Goal: Answer question/provide support: Share knowledge or assist other users

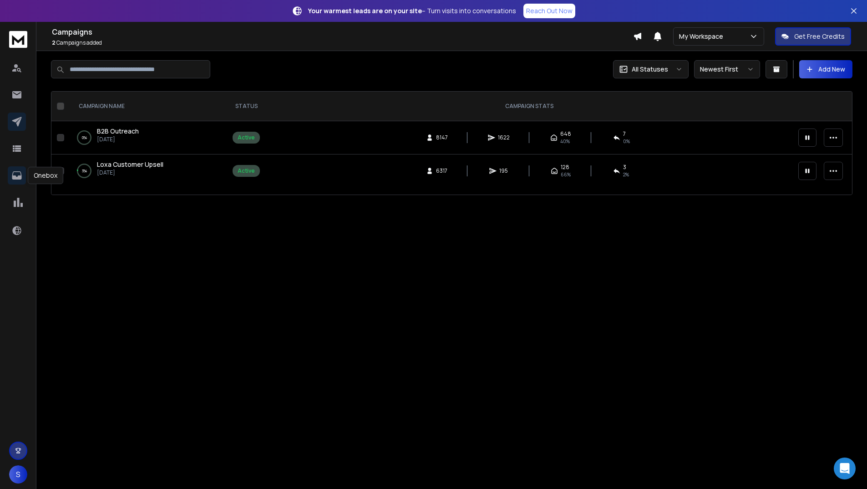
click at [17, 180] on icon at bounding box center [16, 175] width 11 height 11
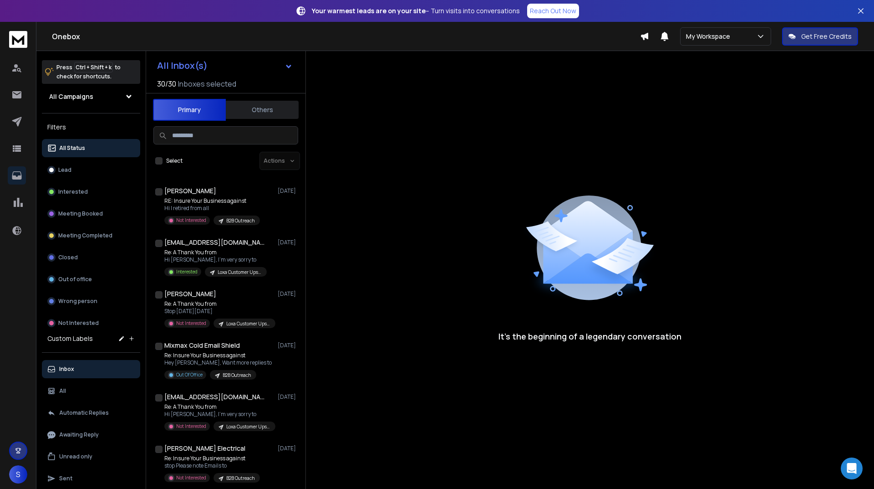
scroll to position [35, 0]
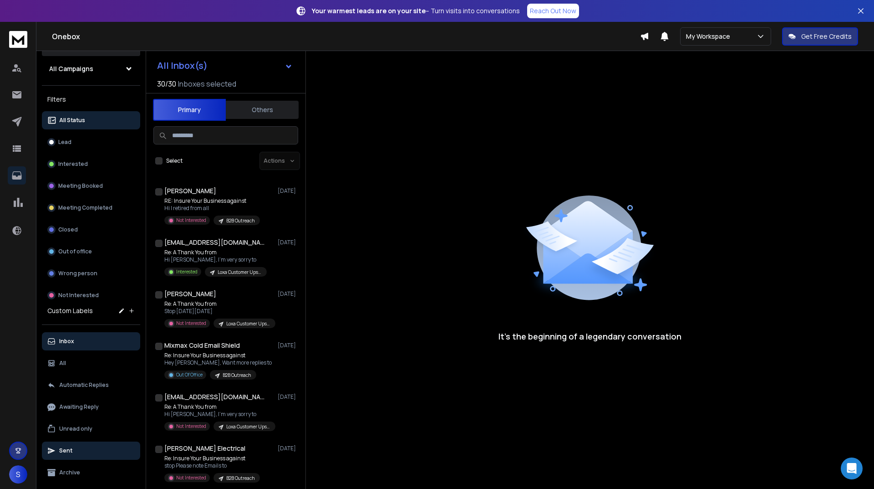
click at [61, 447] on p "Sent" at bounding box center [65, 450] width 13 height 7
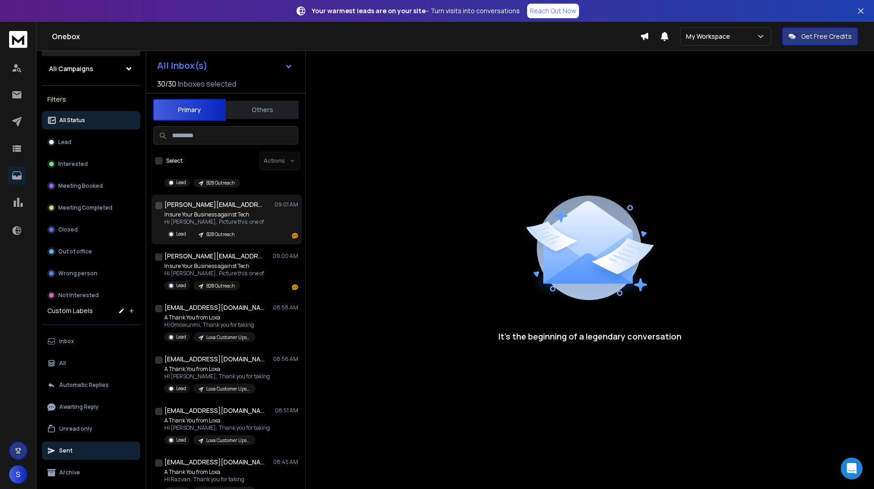
scroll to position [0, 0]
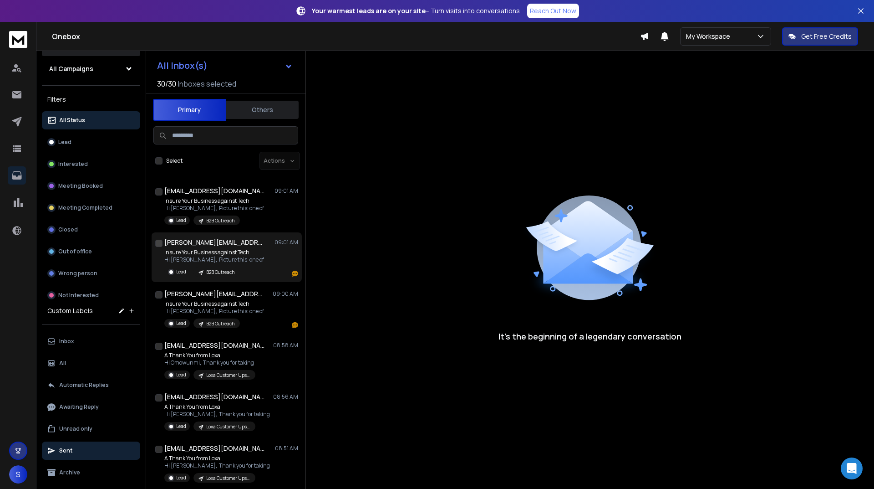
click at [230, 248] on div "gregjackson@rezolve.com 09:01 AM Insure Your Business against Tech Hi Greg, Pic…" at bounding box center [231, 257] width 134 height 39
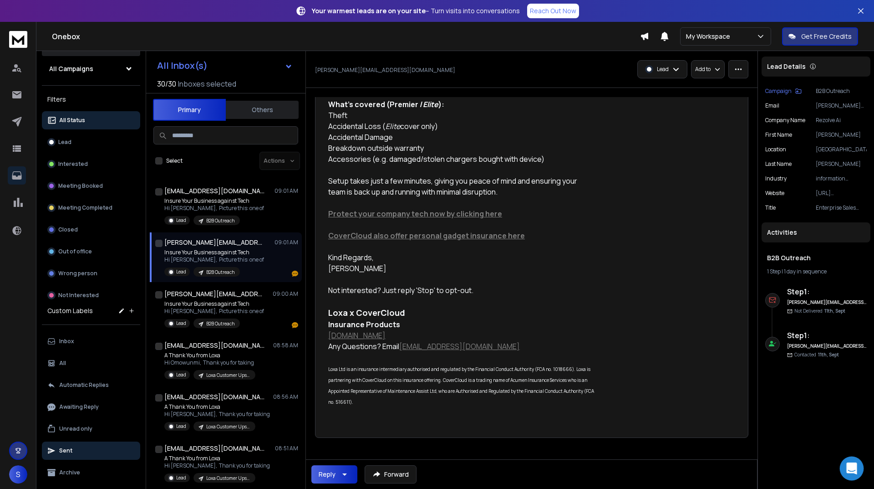
click at [854, 469] on icon "Open Intercom Messenger" at bounding box center [851, 468] width 10 height 12
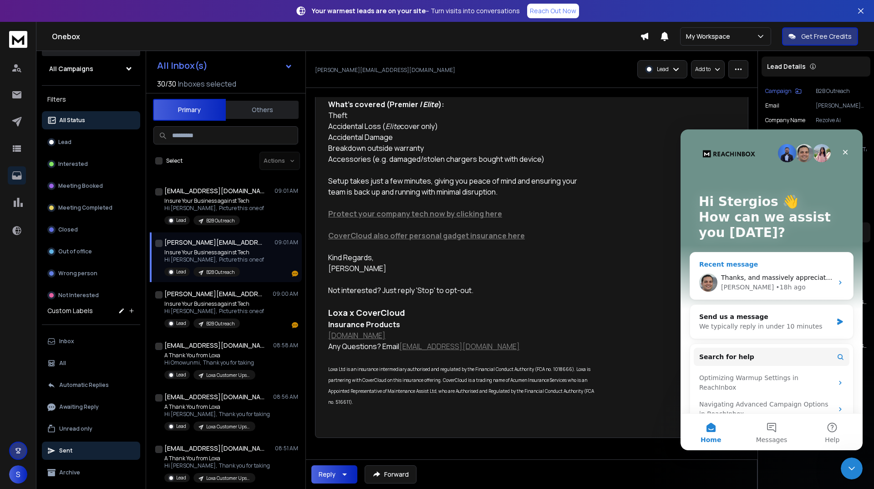
click at [770, 263] on div "Recent message" at bounding box center [771, 265] width 145 height 10
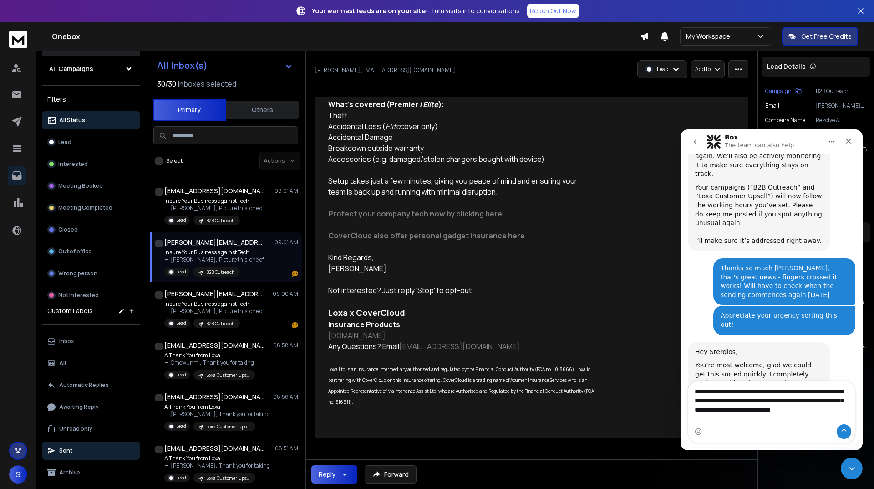
scroll to position [1152, 0]
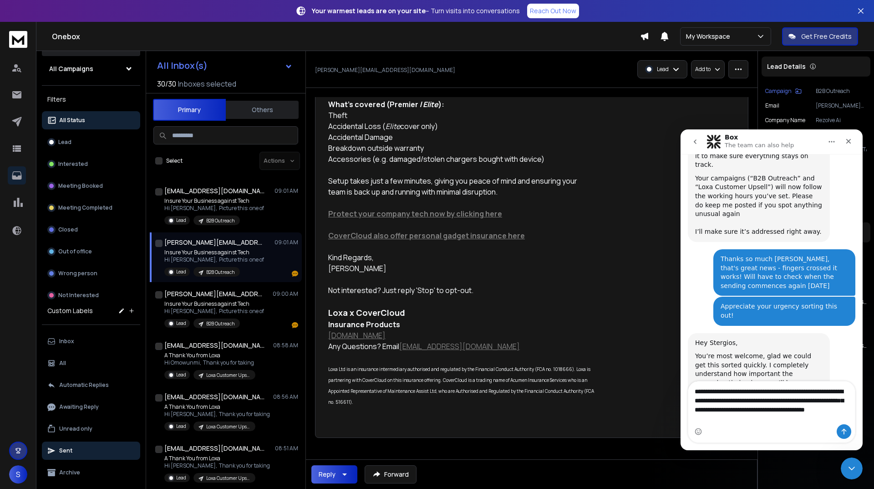
type textarea "**********"
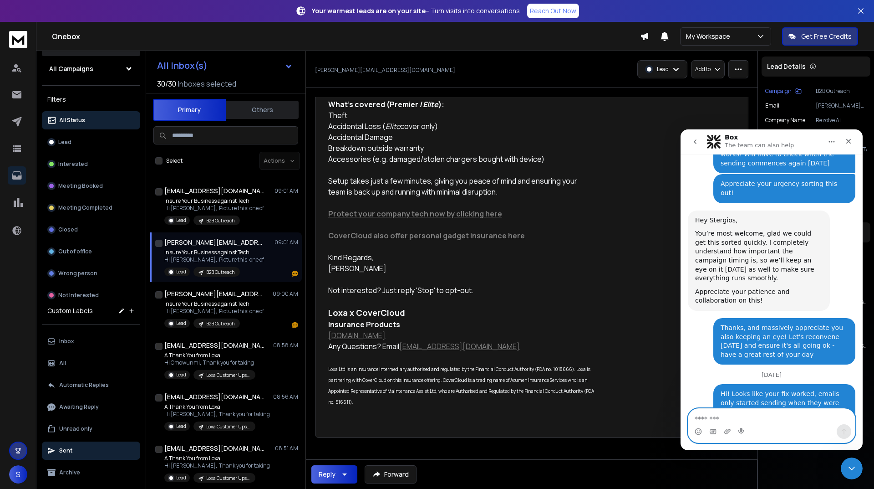
scroll to position [1289, 0]
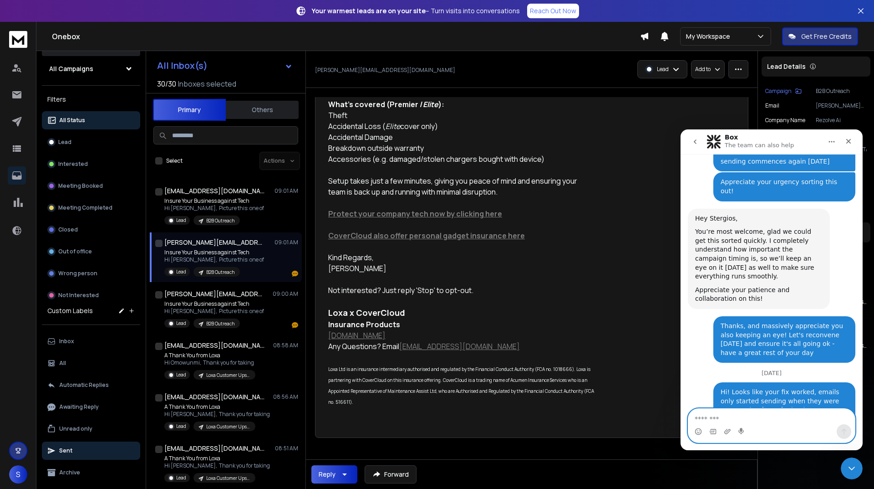
click at [733, 418] on textarea "Message…" at bounding box center [771, 415] width 167 height 15
click at [849, 140] on icon "Close" at bounding box center [848, 141] width 7 height 7
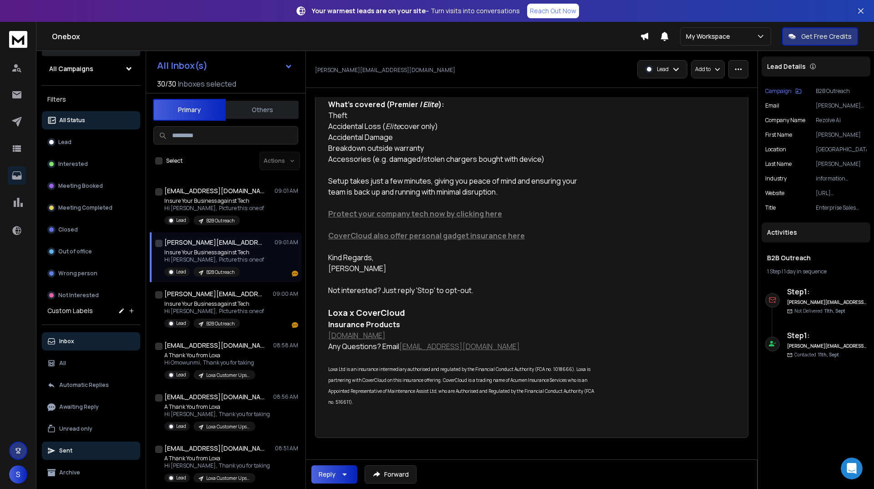
click at [64, 337] on p "Inbox" at bounding box center [66, 340] width 15 height 7
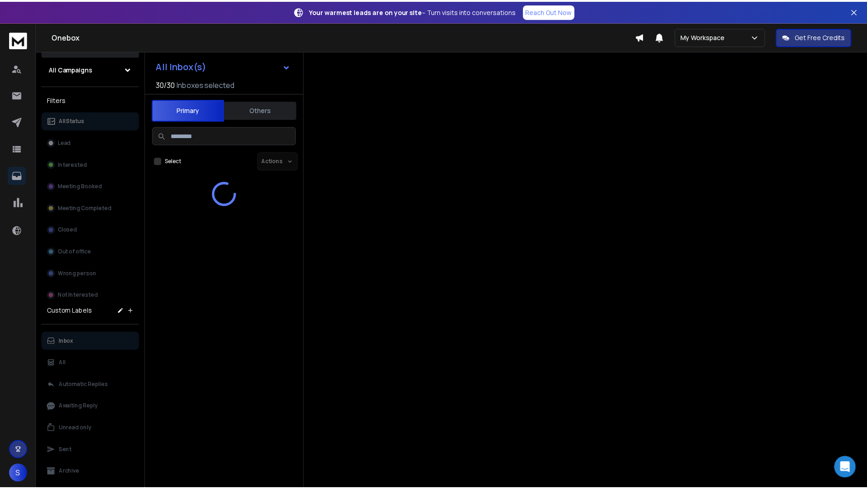
scroll to position [0, 0]
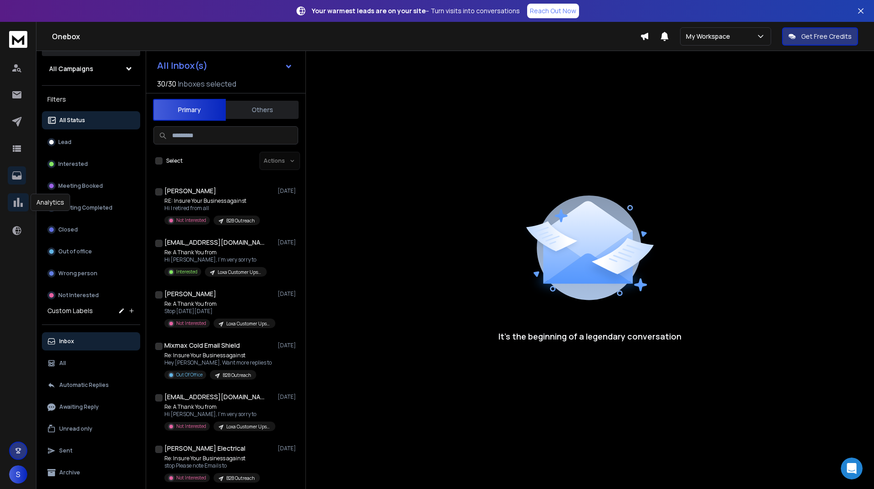
click at [17, 209] on link at bounding box center [18, 202] width 21 height 21
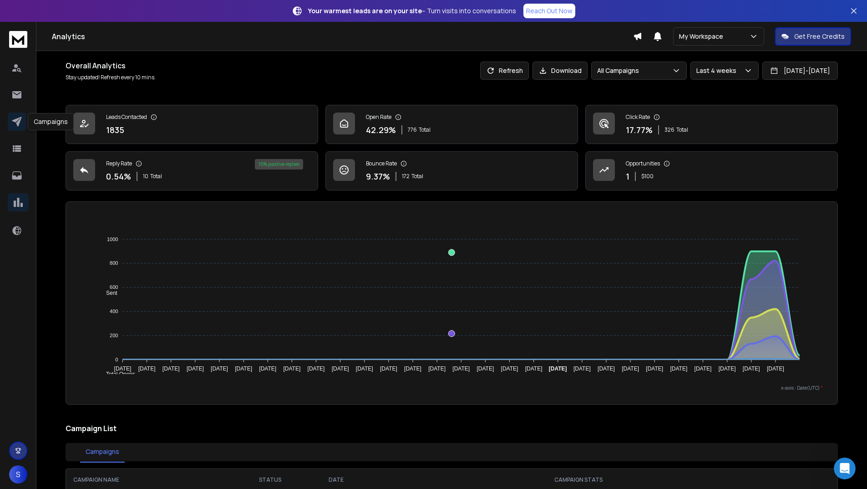
click at [20, 116] on icon at bounding box center [16, 121] width 11 height 11
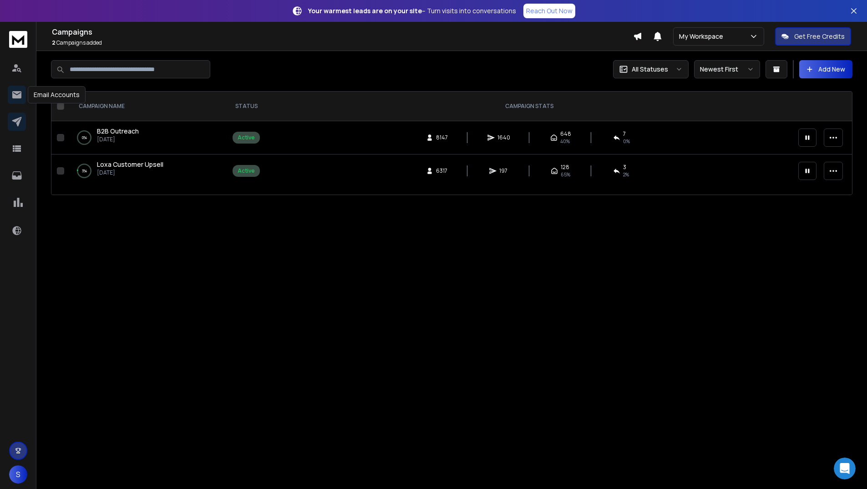
click at [17, 101] on link at bounding box center [17, 95] width 18 height 18
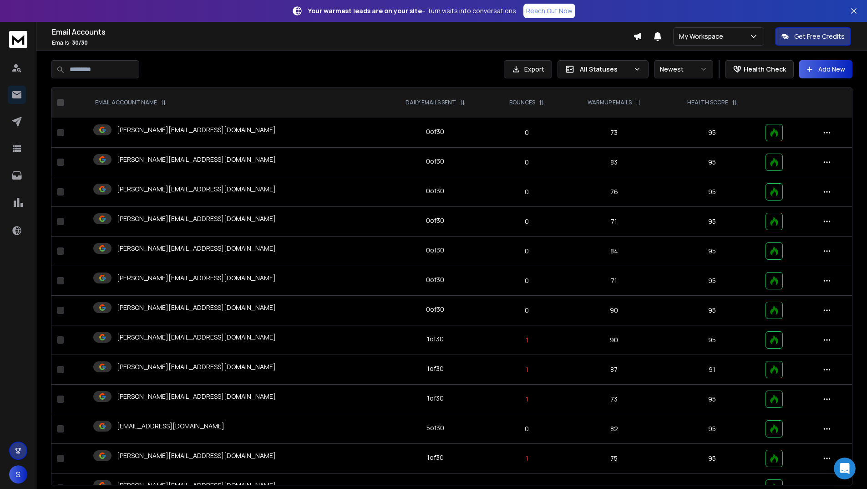
scroll to position [59, 0]
click at [23, 113] on link at bounding box center [17, 121] width 18 height 18
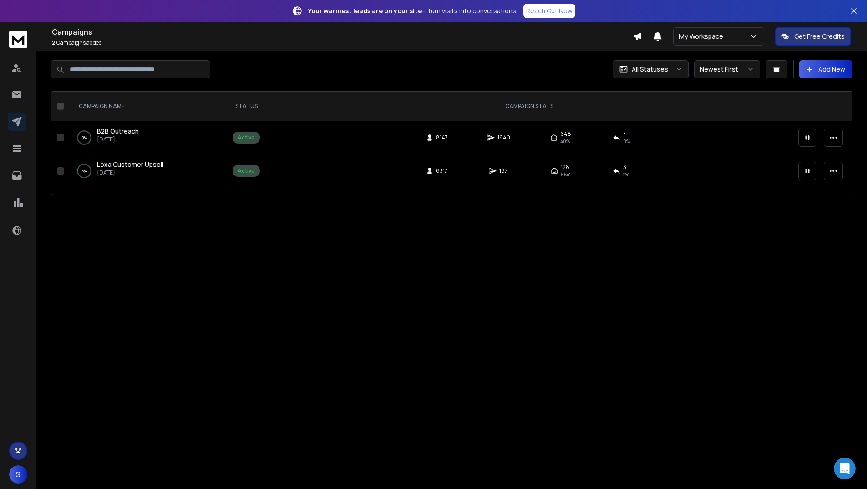
click at [340, 142] on div "8147 1640 648 40 % 7 0 %" at bounding box center [529, 137] width 517 height 15
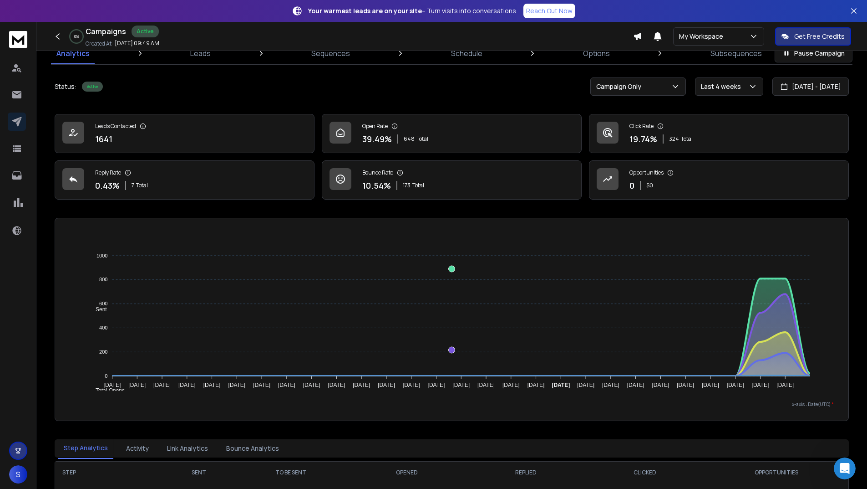
scroll to position [124, 0]
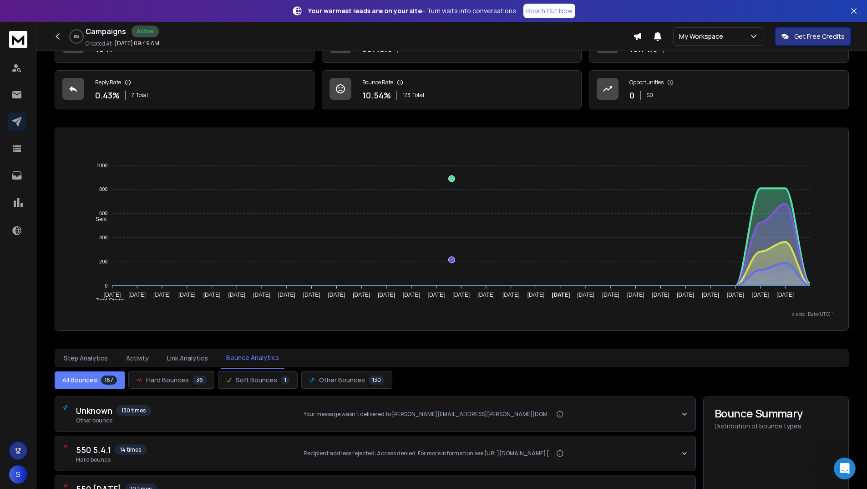
click at [271, 361] on button "Bounce Analytics" at bounding box center [253, 357] width 64 height 21
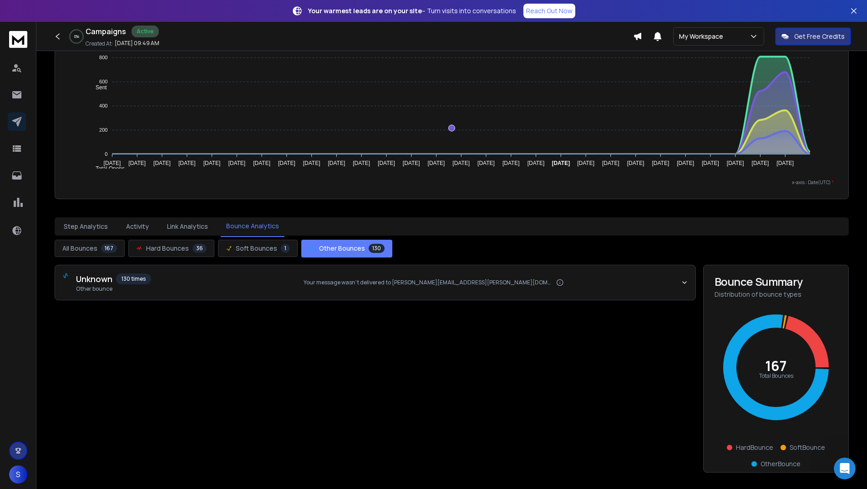
scroll to position [256, 0]
click at [363, 139] on div "Leads Contacted 1641 Open Rate 39.49 % 648 Total Click Rate 19.74 % 324 Total R…" at bounding box center [452, 184] width 795 height 584
click at [437, 283] on span "Your message wasn't delivered to daryl.lane@lanebuilders.co.uk because the doma…" at bounding box center [429, 282] width 250 height 7
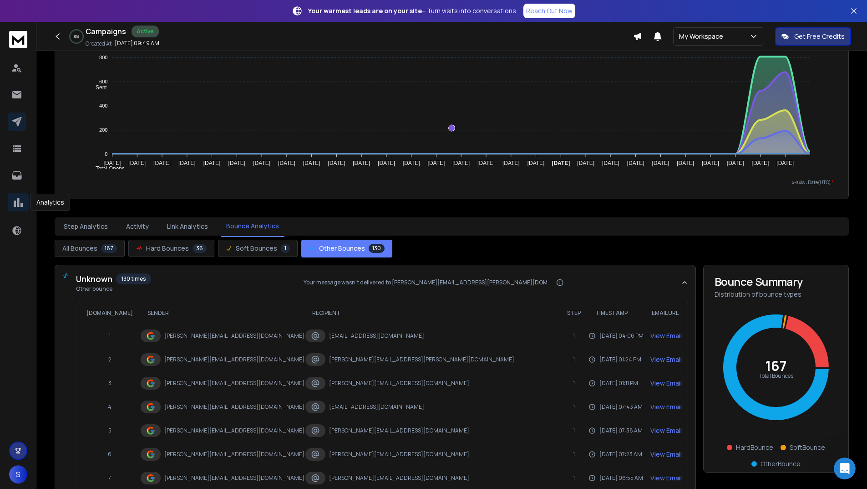
click at [20, 193] on link at bounding box center [18, 202] width 21 height 21
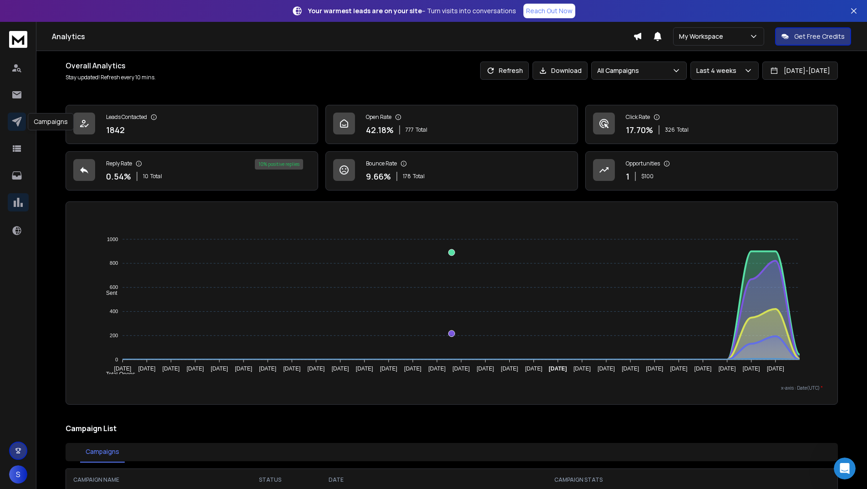
click at [17, 112] on link at bounding box center [17, 121] width 18 height 18
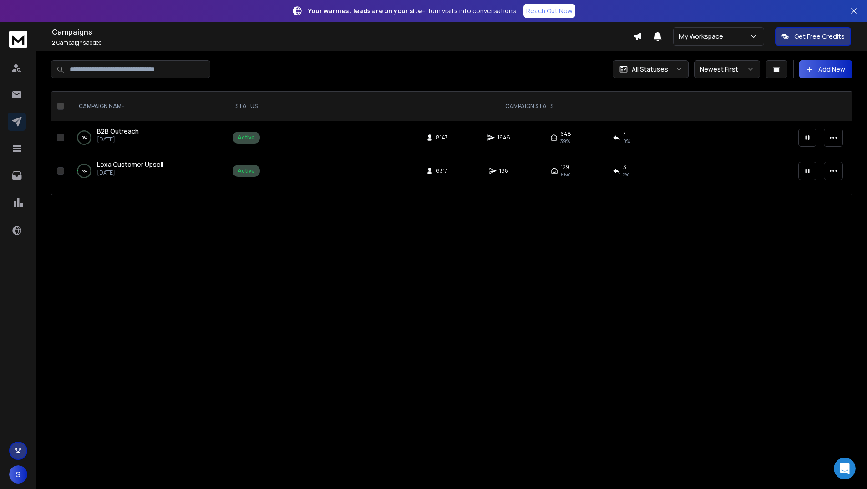
click at [163, 169] on div "3 % Loxa Customer Upsell 8 days ago" at bounding box center [147, 171] width 141 height 22
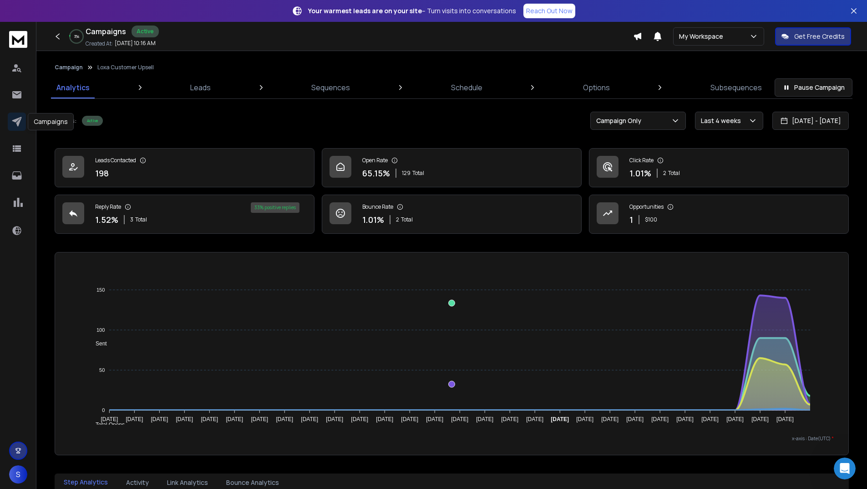
click at [23, 125] on link at bounding box center [17, 121] width 18 height 18
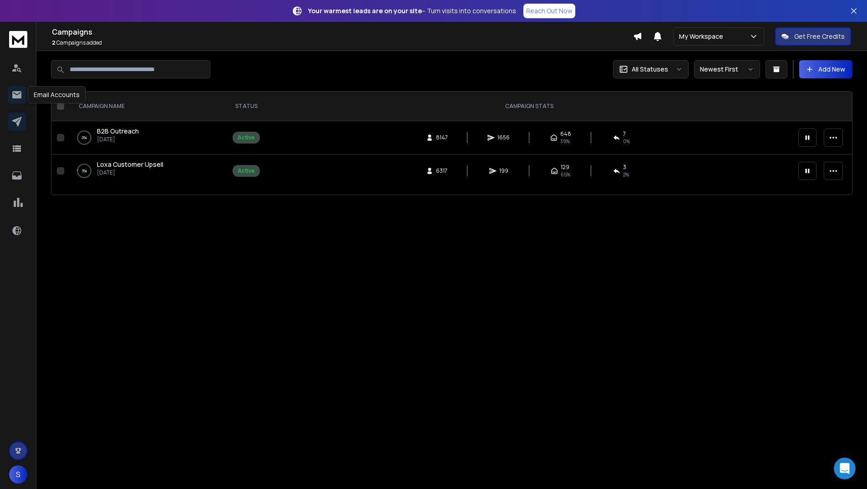
click at [19, 92] on icon at bounding box center [16, 94] width 9 height 7
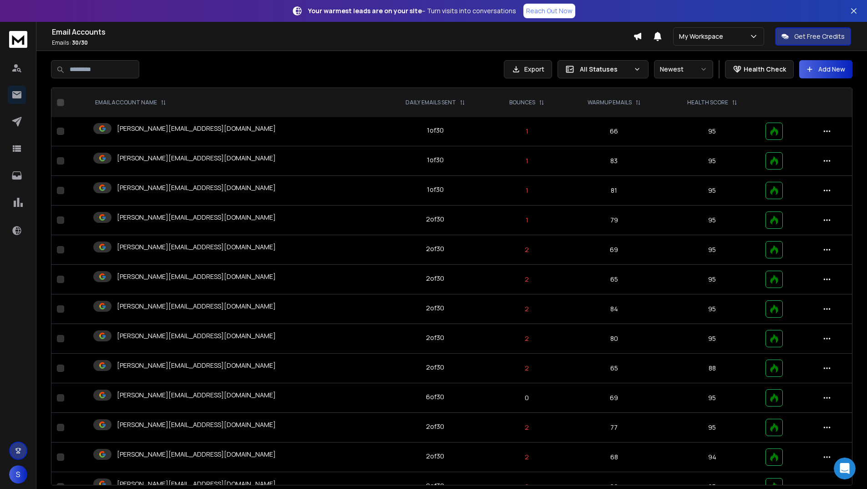
scroll to position [528, 0]
click at [19, 97] on icon at bounding box center [16, 94] width 9 height 7
click at [19, 118] on icon at bounding box center [17, 122] width 10 height 10
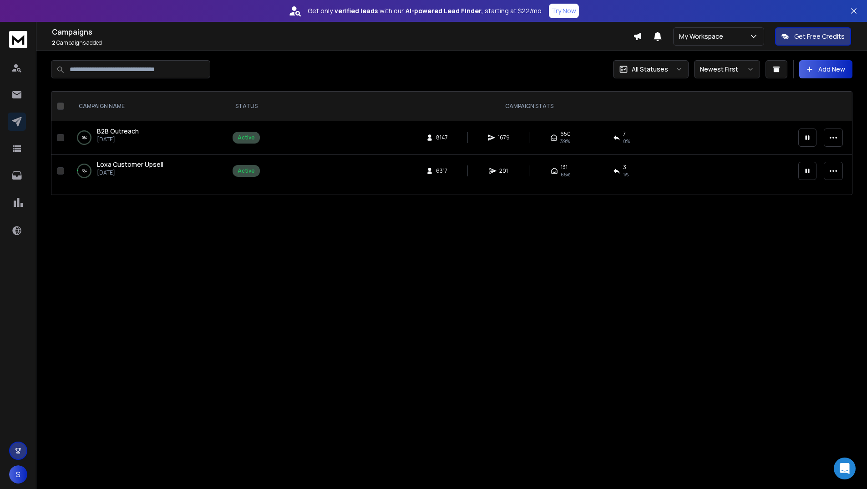
click at [147, 136] on div "0 % B2B Outreach [DATE]" at bounding box center [147, 138] width 141 height 22
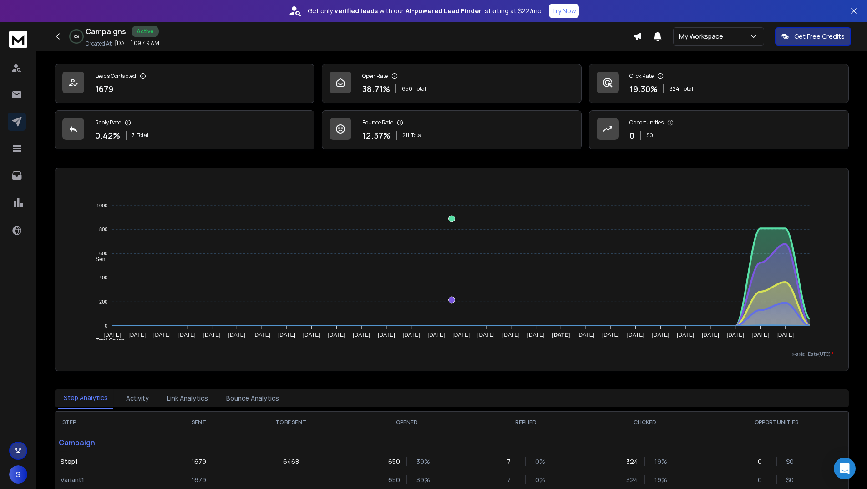
scroll to position [124, 0]
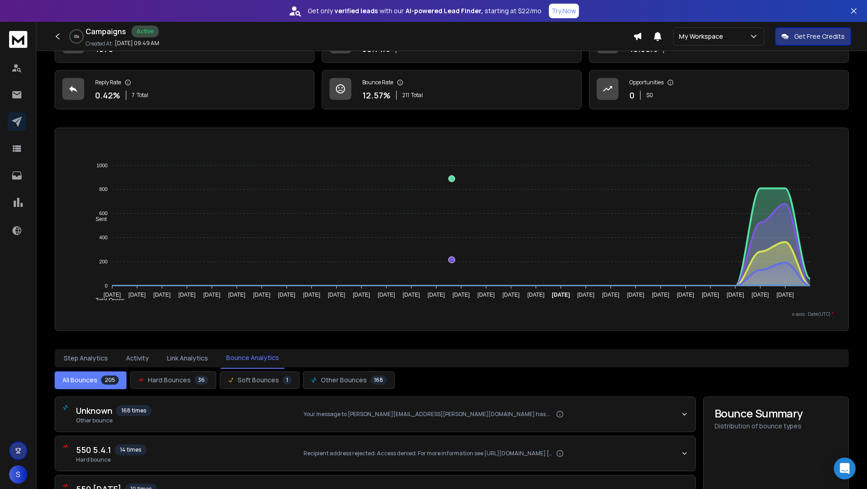
click at [257, 357] on button "Bounce Analytics" at bounding box center [253, 357] width 64 height 21
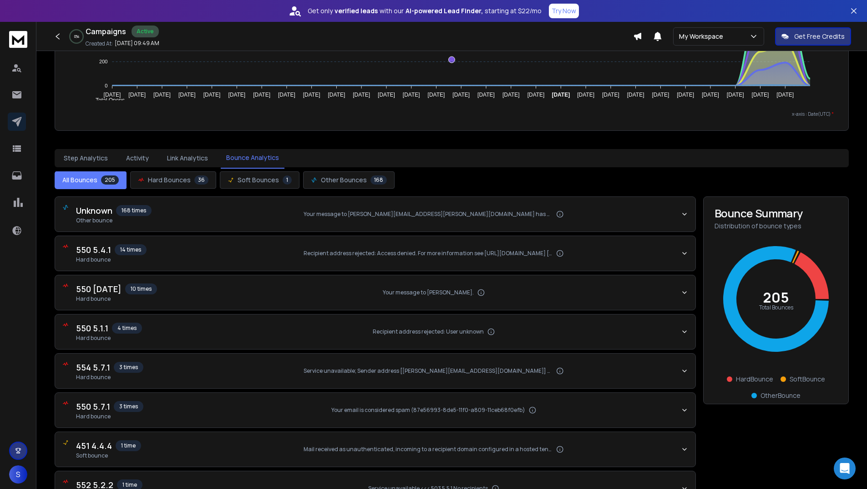
scroll to position [337, 0]
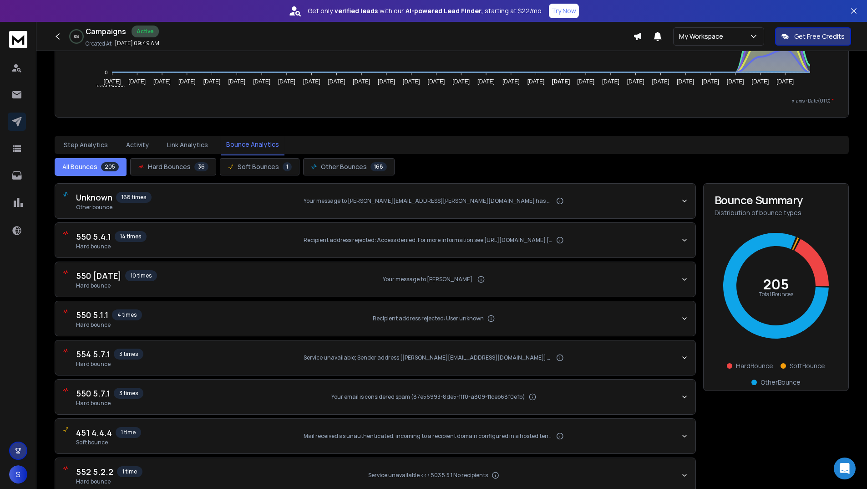
click at [683, 239] on icon "button" at bounding box center [684, 239] width 7 height 7
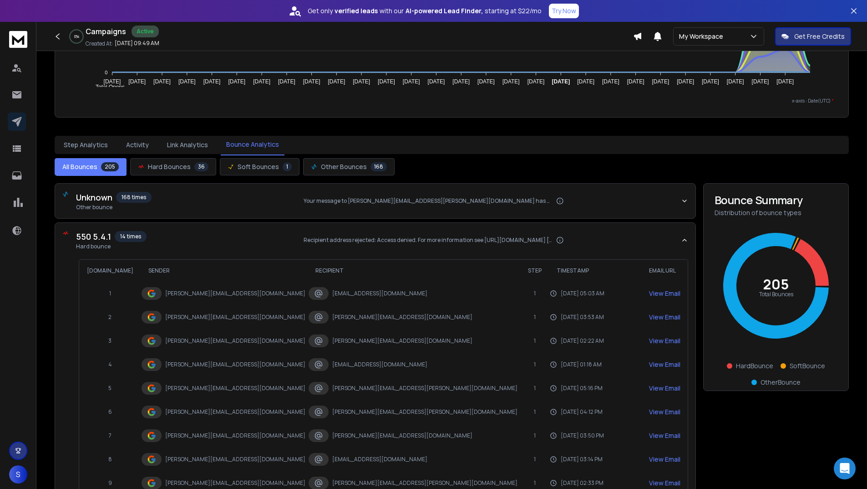
click at [683, 239] on icon "button" at bounding box center [684, 239] width 7 height 7
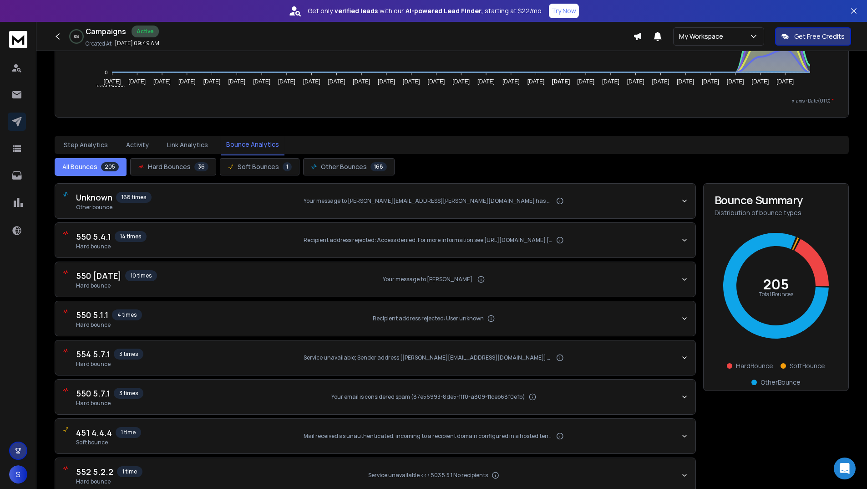
scroll to position [256, 0]
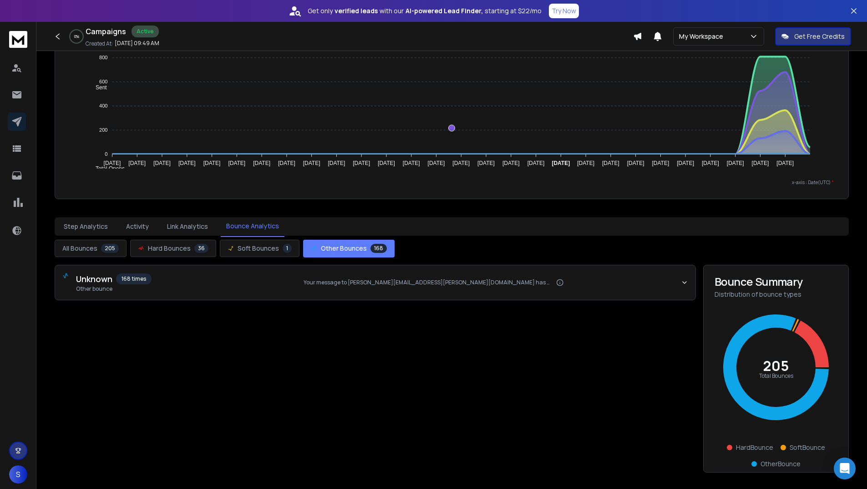
click at [352, 174] on div "Leads Contacted 1679 Open Rate 38.71 % 650 Total Click Rate 19.30 % 324 Total R…" at bounding box center [452, 184] width 795 height 584
click at [682, 283] on icon "button" at bounding box center [684, 282] width 7 height 7
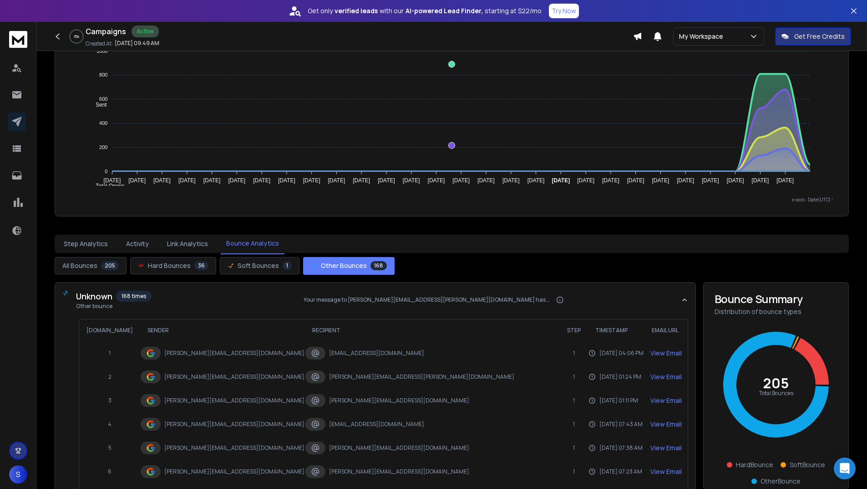
scroll to position [239, 0]
click at [101, 267] on span "205" at bounding box center [110, 264] width 18 height 9
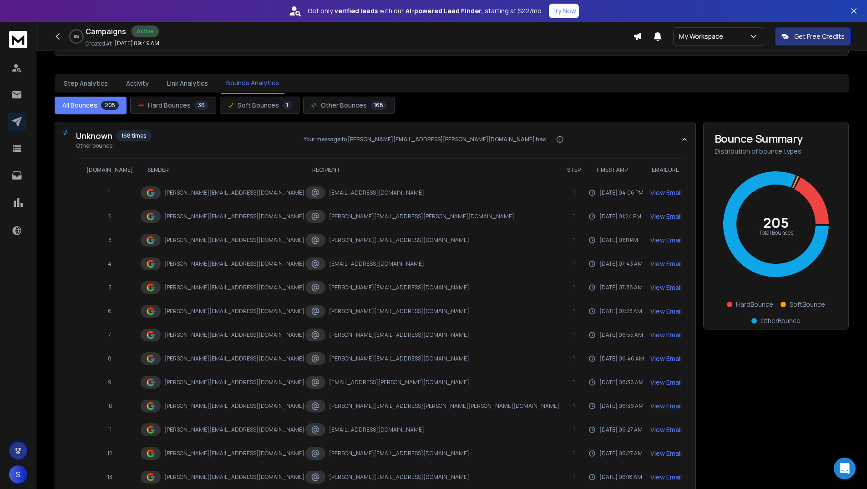
scroll to position [413, 0]
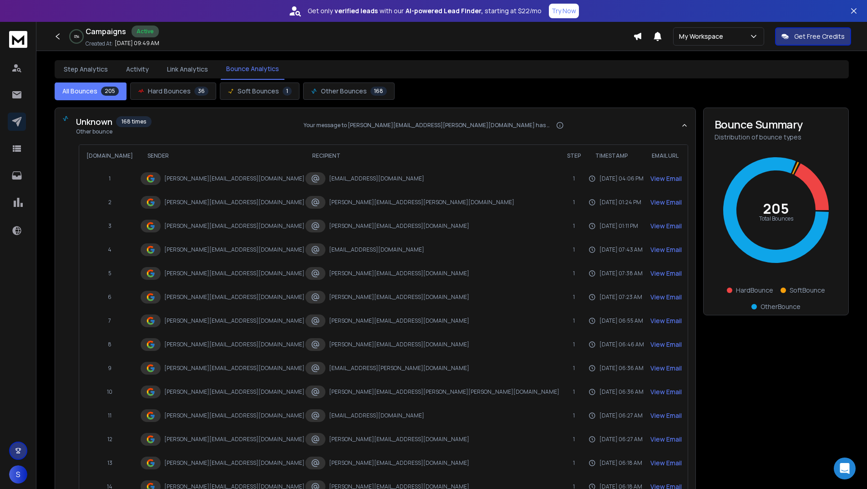
click at [682, 125] on icon "button" at bounding box center [684, 125] width 7 height 7
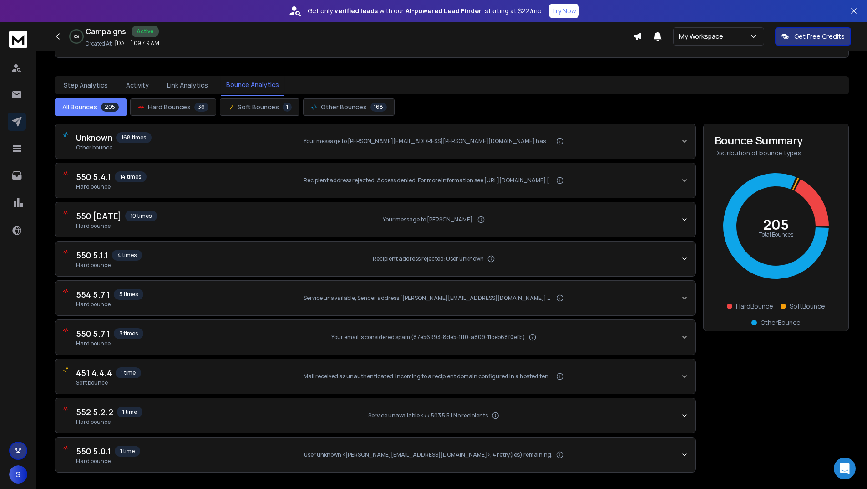
click at [645, 215] on div "550 [DATE] 10 times Hard bounce" at bounding box center [371, 219] width 619 height 20
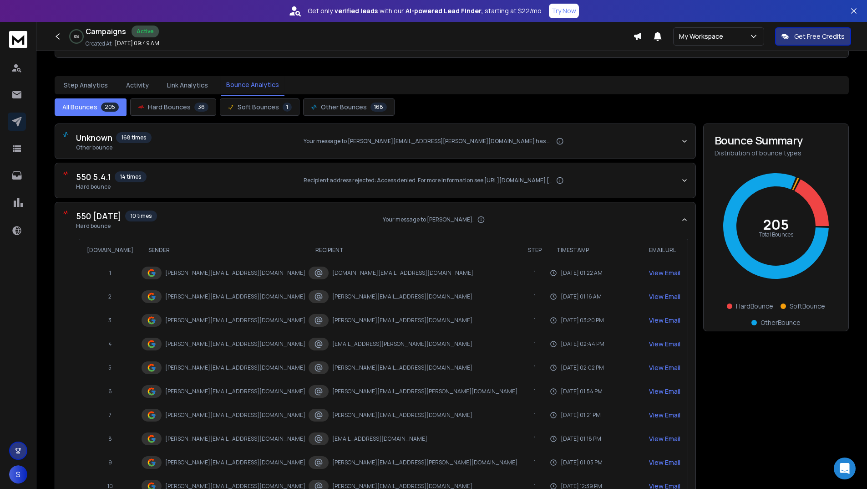
click at [645, 215] on div "550 [DATE] 10 times Hard bounce" at bounding box center [371, 219] width 619 height 20
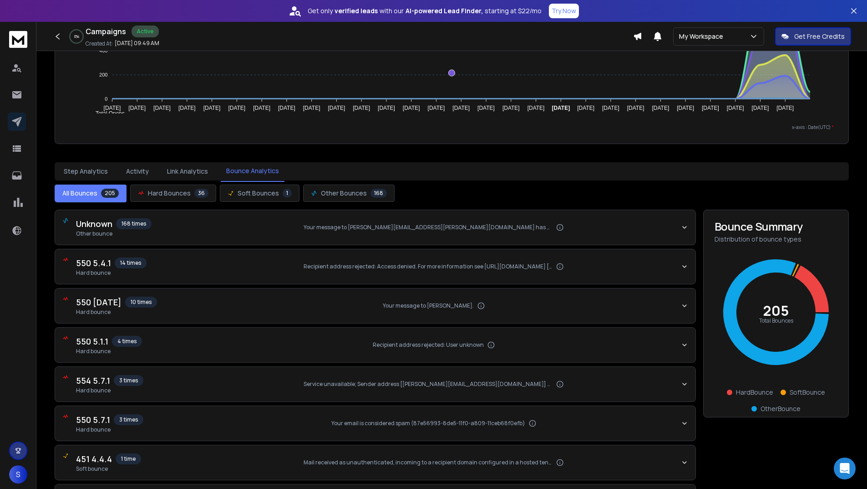
scroll to position [312, 0]
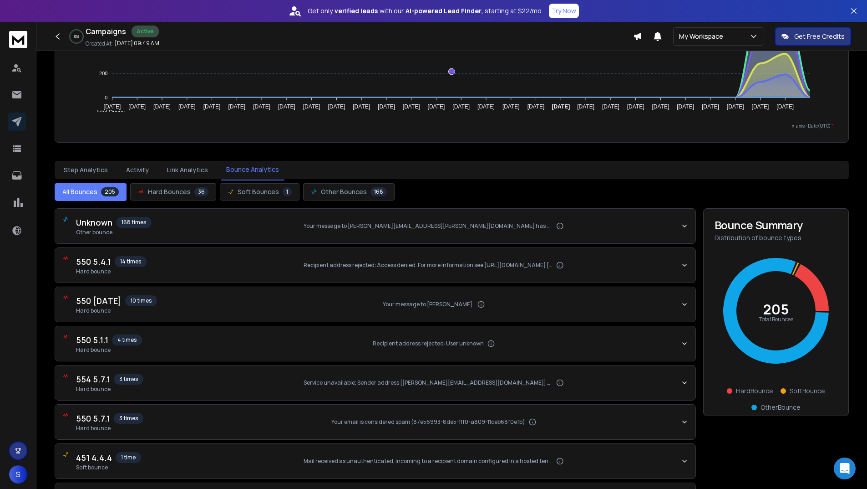
click at [628, 224] on div "Unknown 168 times Other bounce" at bounding box center [371, 226] width 619 height 20
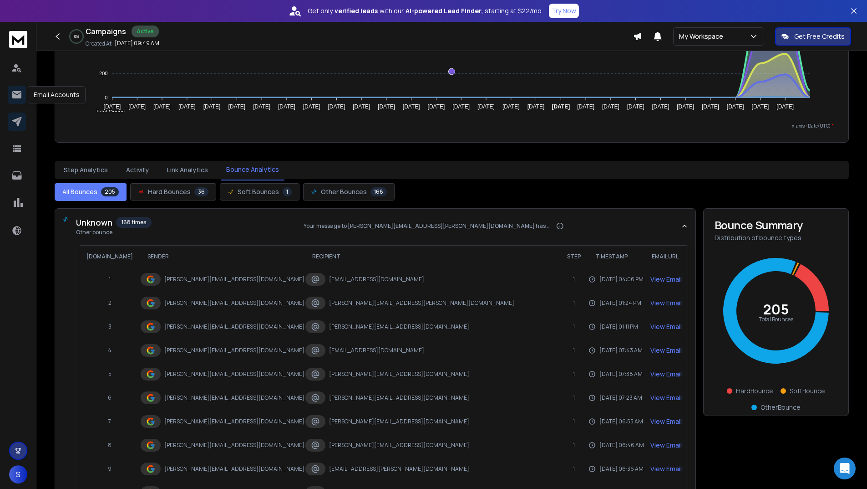
click at [11, 90] on icon at bounding box center [16, 94] width 11 height 11
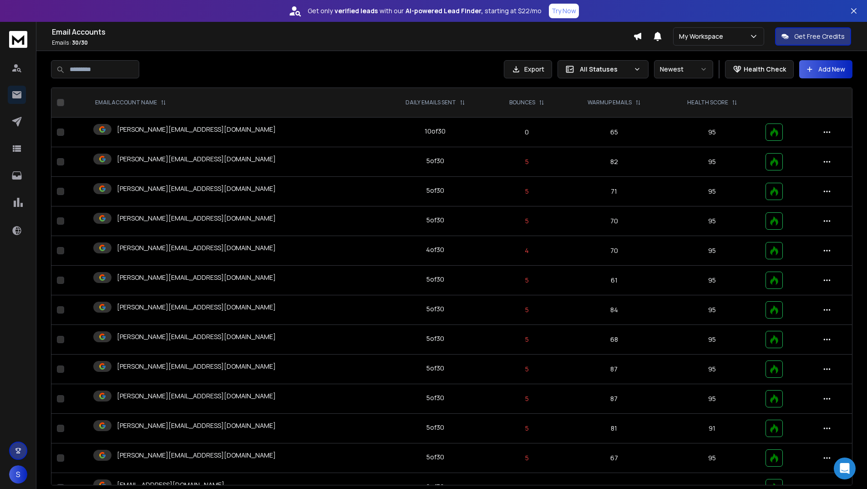
click at [266, 160] on div "[PERSON_NAME][EMAIL_ADDRESS][DOMAIN_NAME]" at bounding box center [233, 158] width 281 height 11
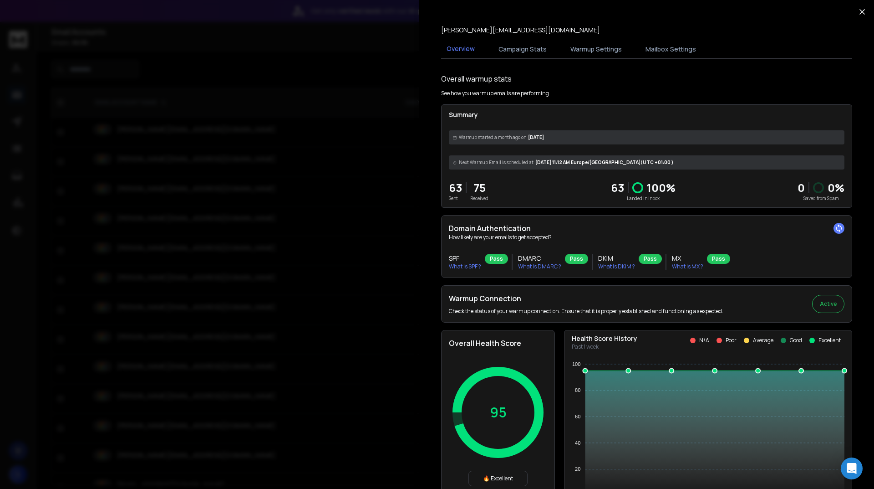
click at [862, 14] on icon "button" at bounding box center [862, 11] width 9 height 9
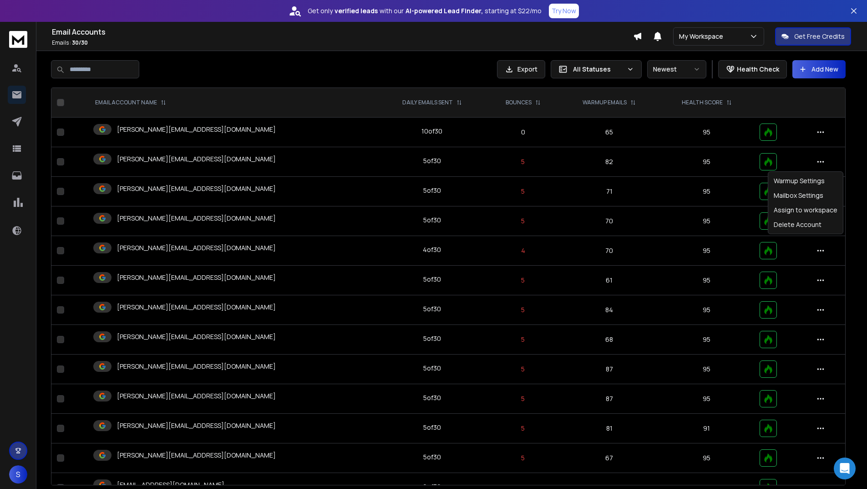
click at [817, 163] on icon at bounding box center [821, 162] width 8 height 8
click at [15, 173] on icon at bounding box center [16, 175] width 11 height 11
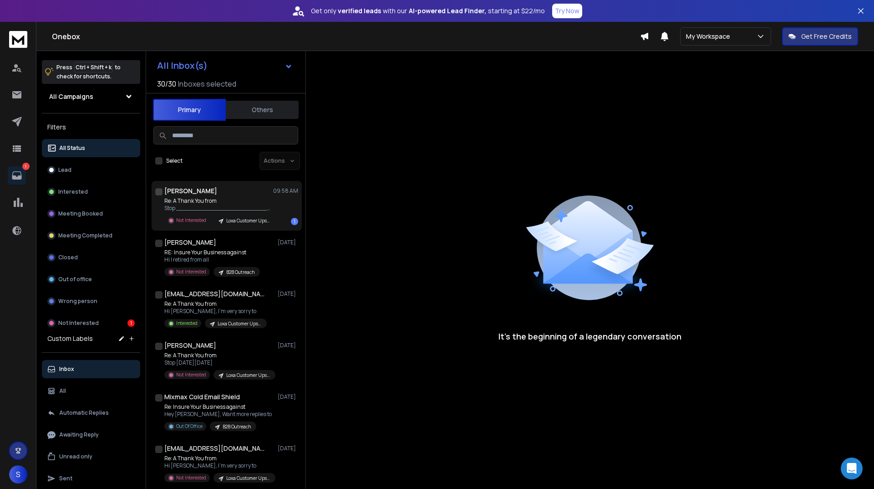
click at [206, 205] on p "Stop ________________________________ From: [PERSON_NAME]" at bounding box center [218, 207] width 109 height 7
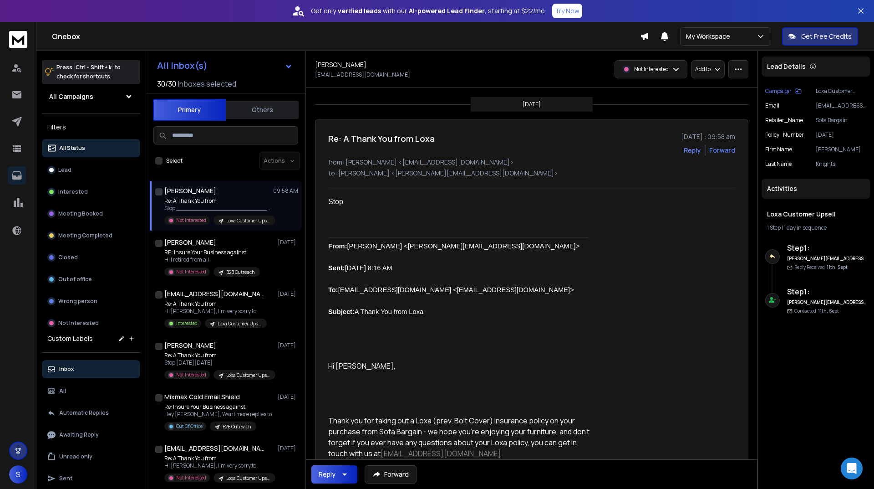
click at [260, 110] on button "Others" at bounding box center [262, 110] width 73 height 20
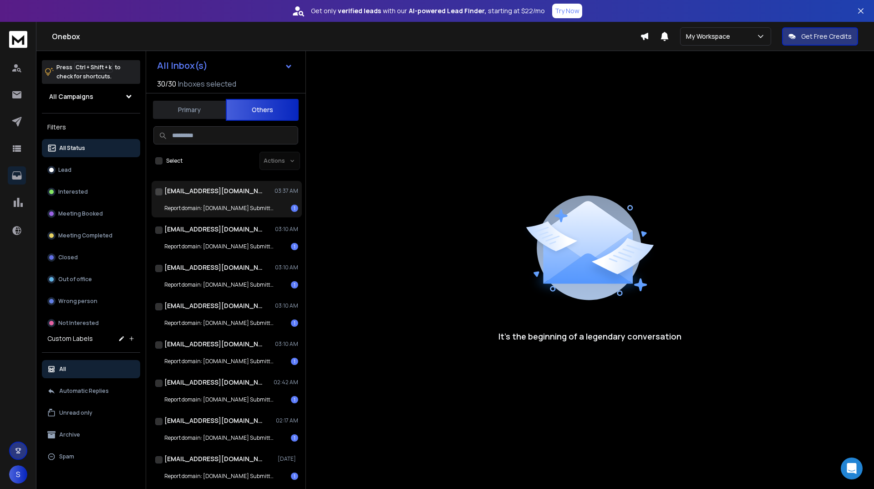
click at [222, 202] on div "Report domain: [DOMAIN_NAME] Submitter: [DOMAIN_NAME] 1" at bounding box center [231, 204] width 134 height 15
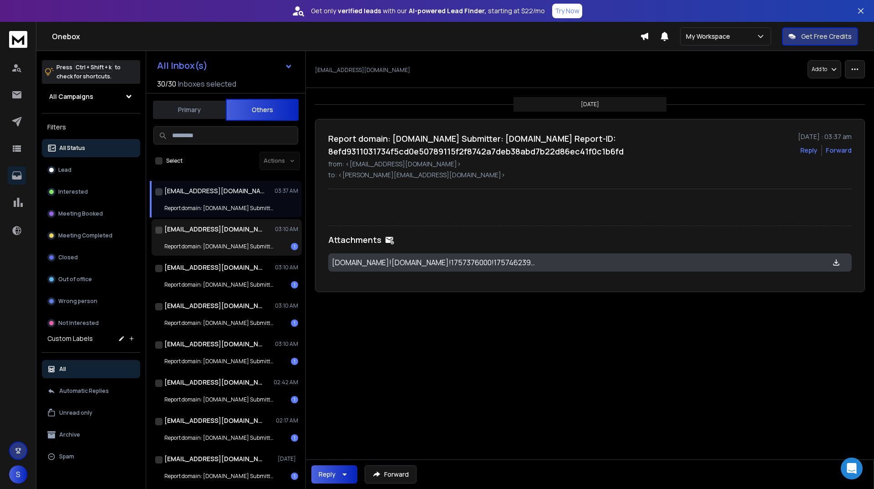
click at [227, 244] on p "Report domain: [DOMAIN_NAME] Submitter: [DOMAIN_NAME]" at bounding box center [218, 246] width 109 height 7
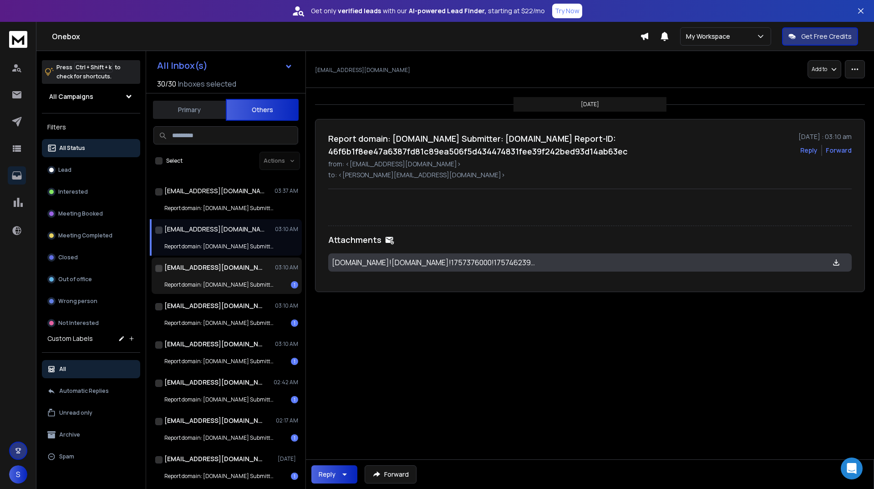
click at [238, 285] on p "Report domain: [DOMAIN_NAME] Submitter: [DOMAIN_NAME]" at bounding box center [218, 284] width 109 height 7
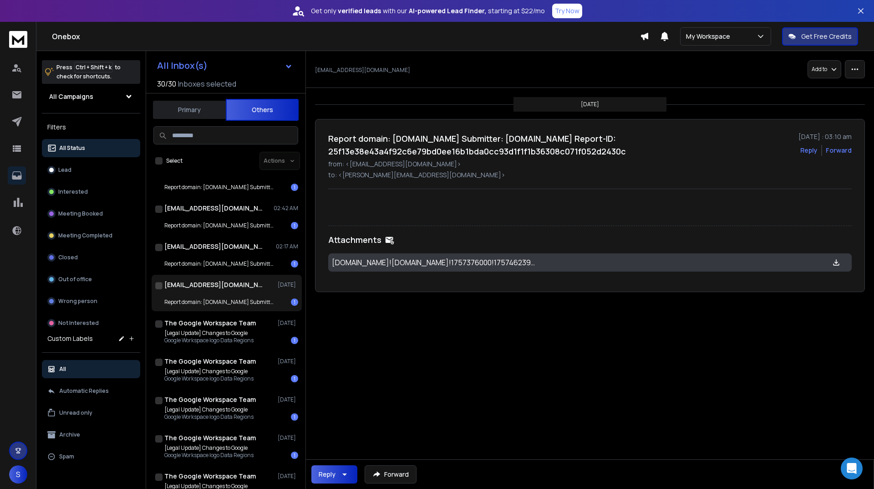
scroll to position [175, 0]
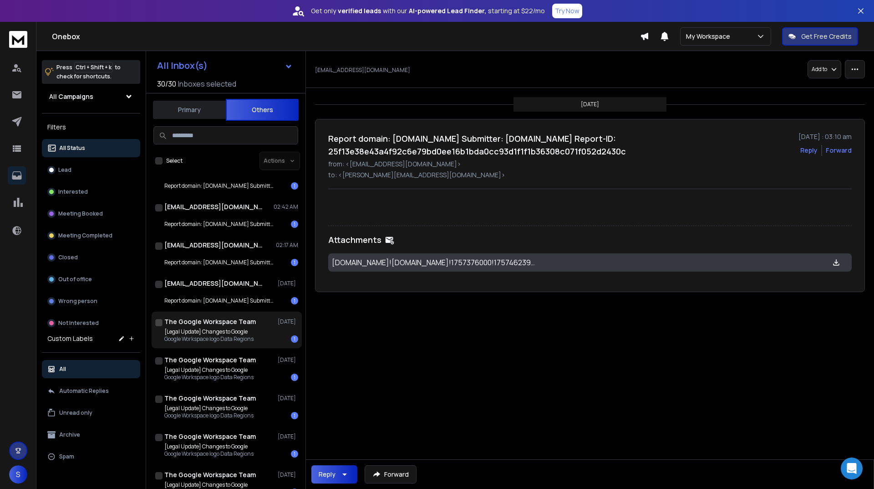
click at [229, 331] on p "[Legal Update] Changes to Google" at bounding box center [208, 331] width 89 height 7
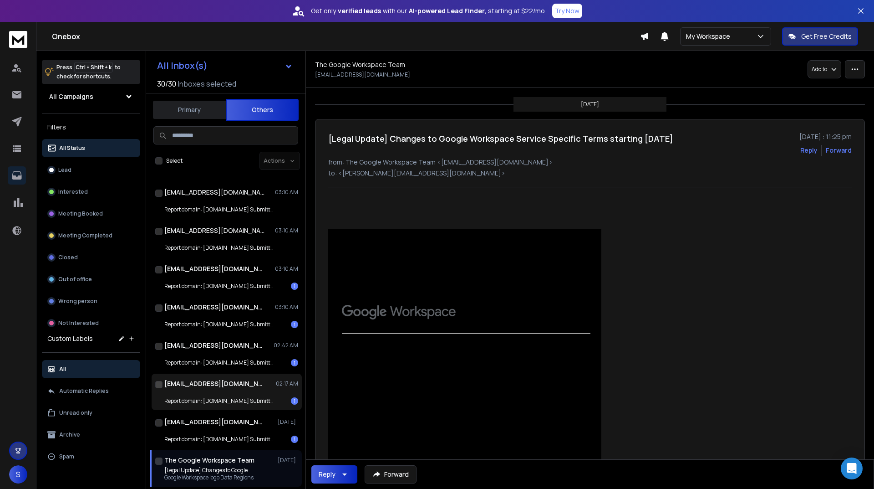
scroll to position [36, 0]
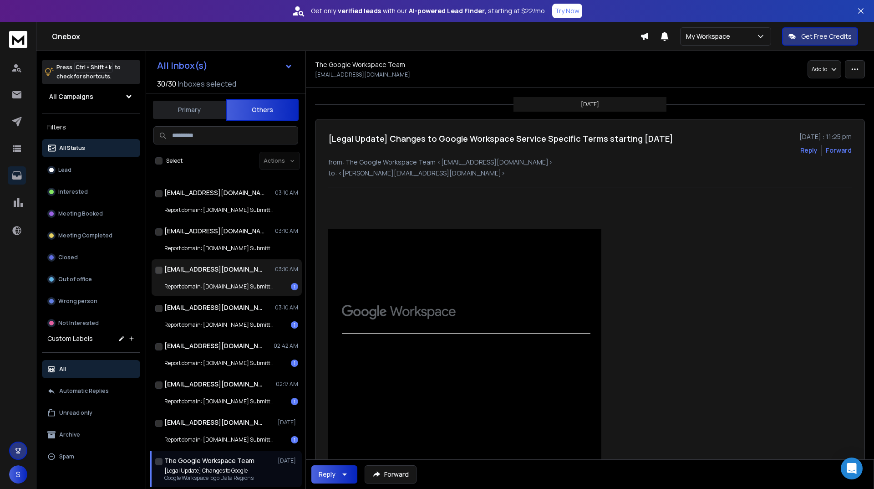
click at [221, 285] on p "Report domain: [DOMAIN_NAME] Submitter: [DOMAIN_NAME]" at bounding box center [218, 286] width 109 height 7
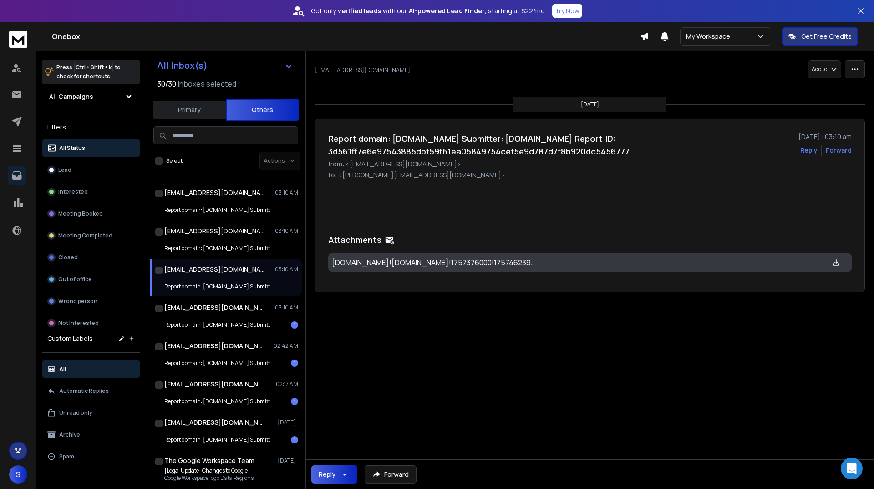
click at [384, 261] on div "[DOMAIN_NAME]![DOMAIN_NAME]!1757376000!1757462399!3d561ff7e6e97543885dbf59f61ea…" at bounding box center [434, 262] width 205 height 11
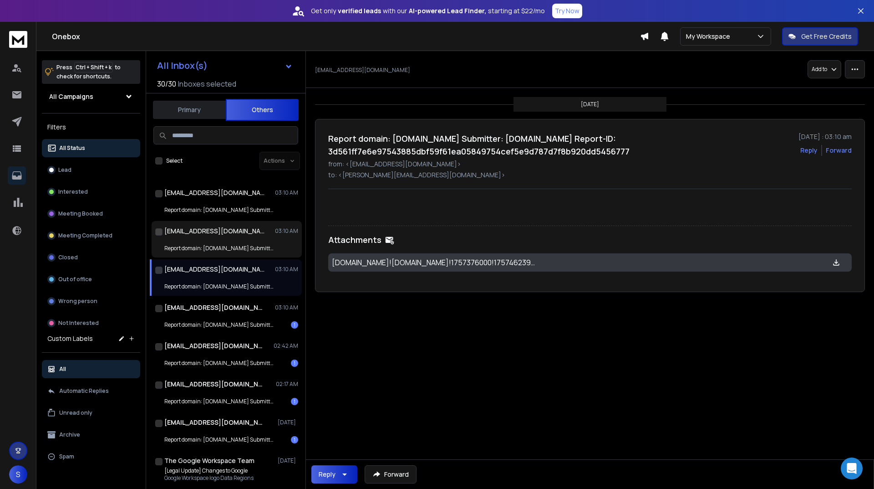
scroll to position [0, 0]
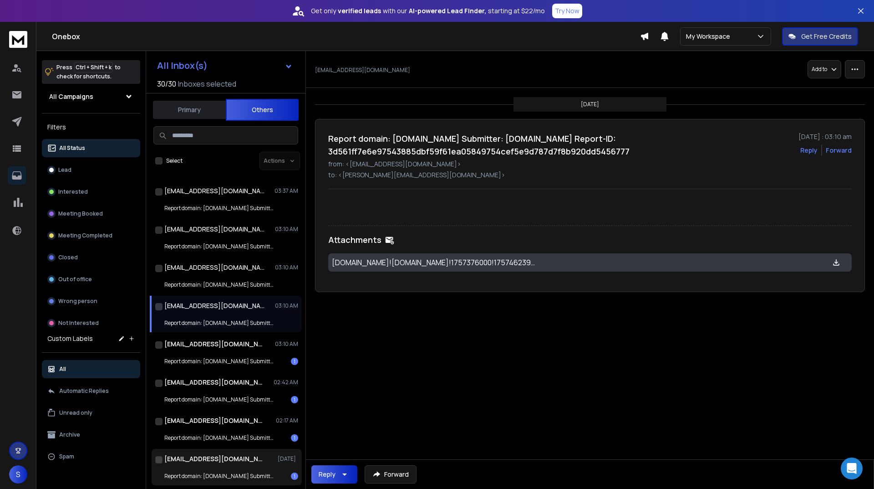
click at [226, 450] on div "[EMAIL_ADDRESS][DOMAIN_NAME] [DATE] Report domain: [DOMAIN_NAME] Submitter: [DO…" at bounding box center [227, 466] width 150 height 36
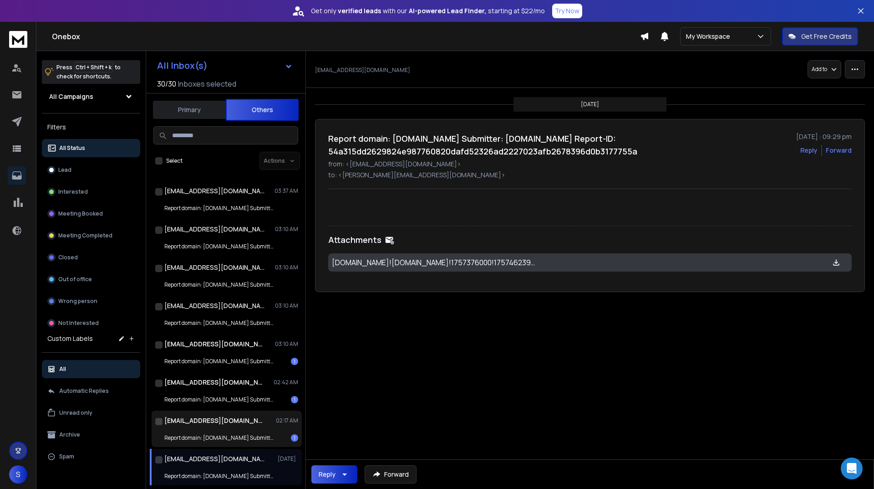
click at [223, 434] on p "Report domain: [DOMAIN_NAME] Submitter: [DOMAIN_NAME]" at bounding box center [218, 437] width 109 height 7
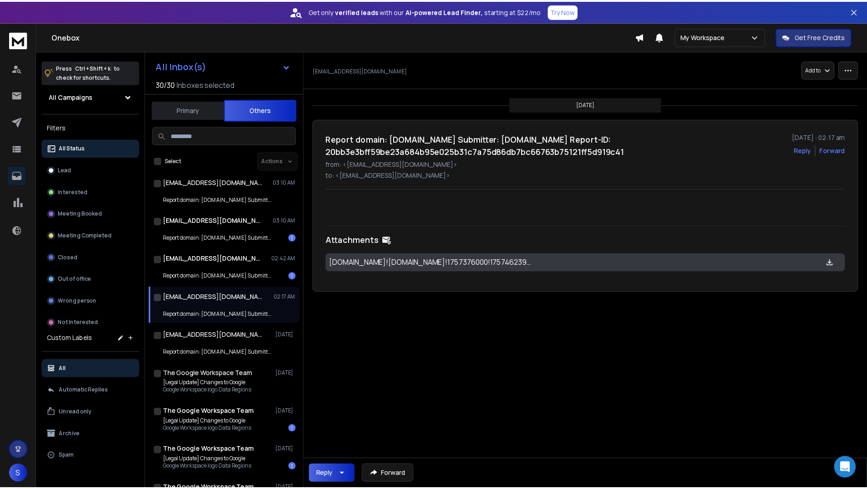
scroll to position [124, 0]
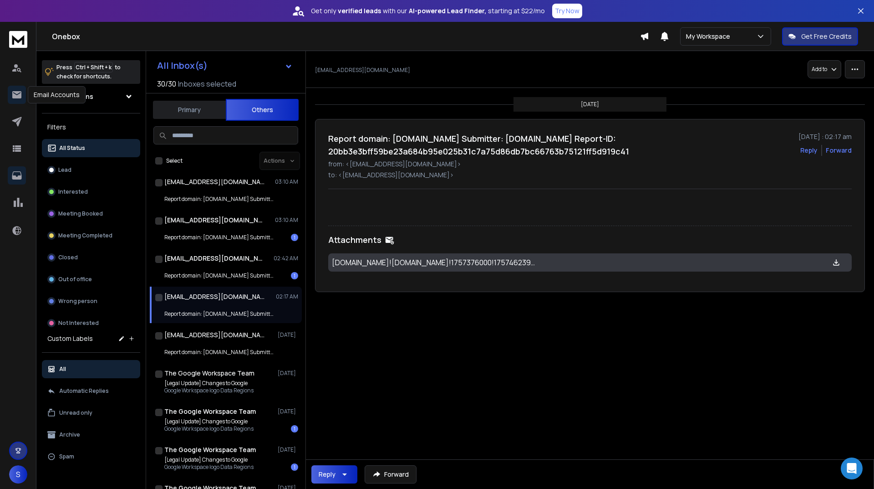
click at [21, 92] on icon at bounding box center [16, 94] width 9 height 7
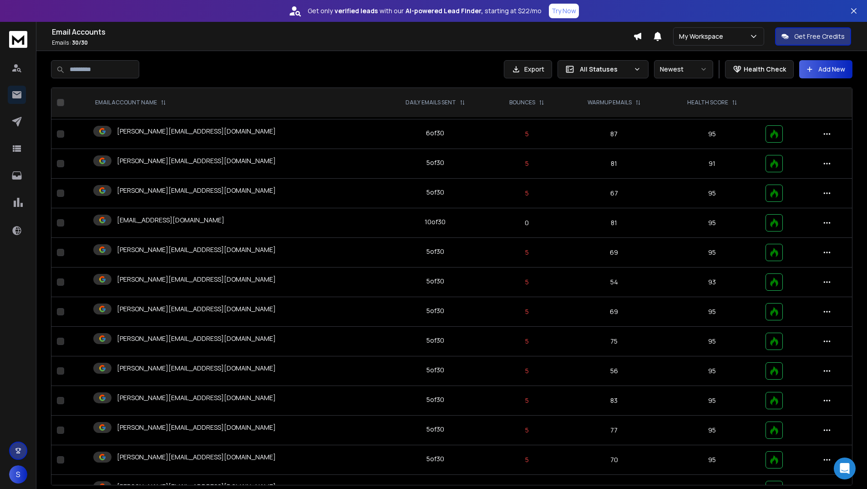
scroll to position [528, 0]
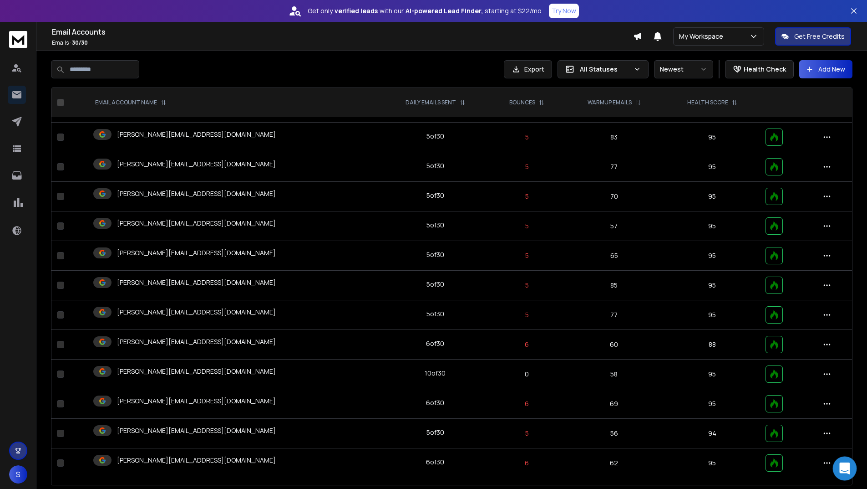
click at [846, 465] on icon "Open Intercom Messenger" at bounding box center [845, 468] width 10 height 12
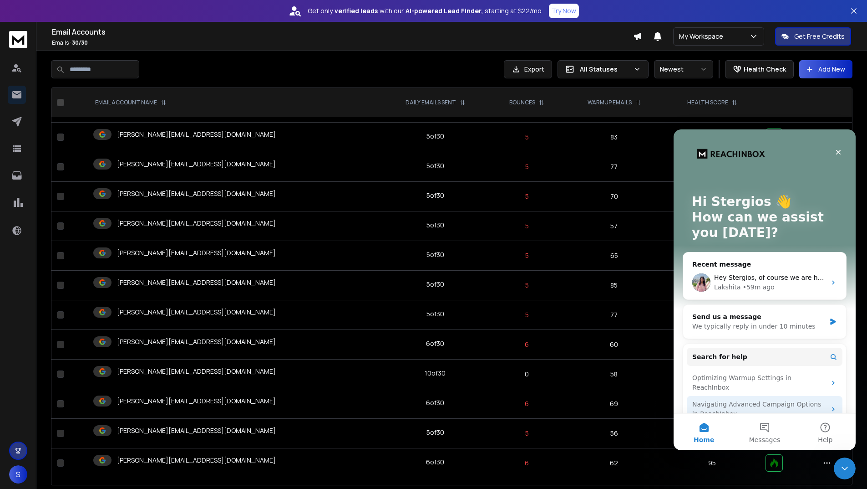
scroll to position [0, 0]
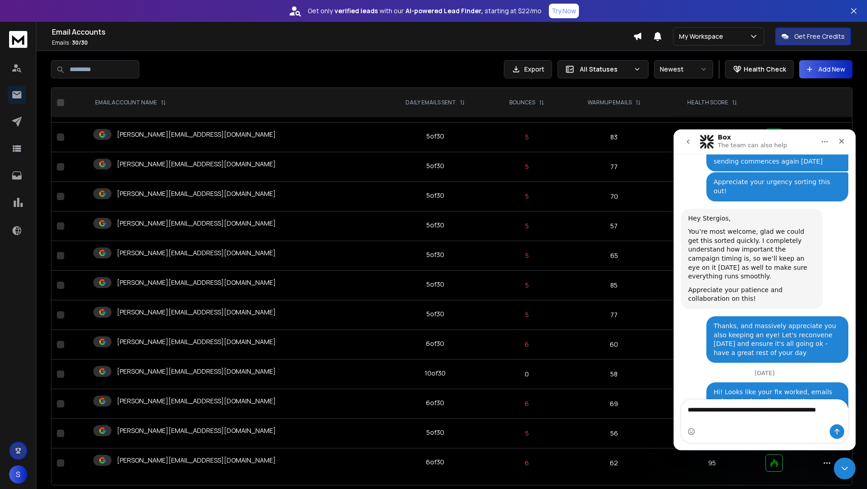
scroll to position [1298, 0]
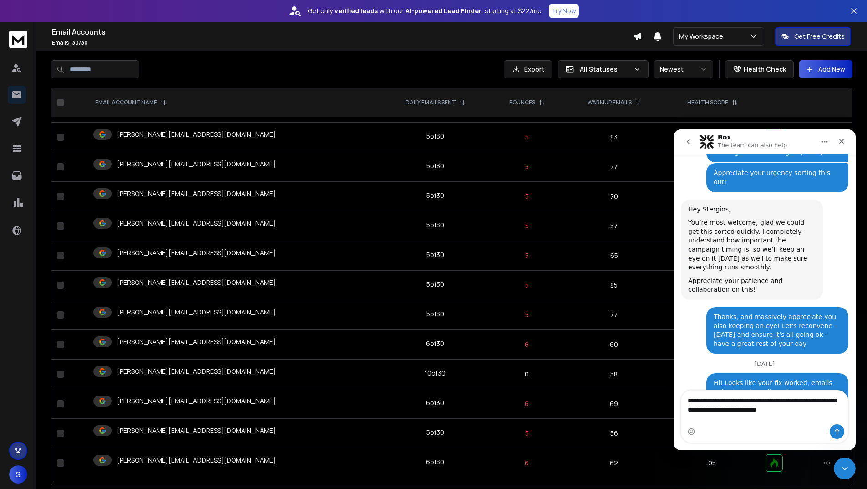
type textarea "**********"
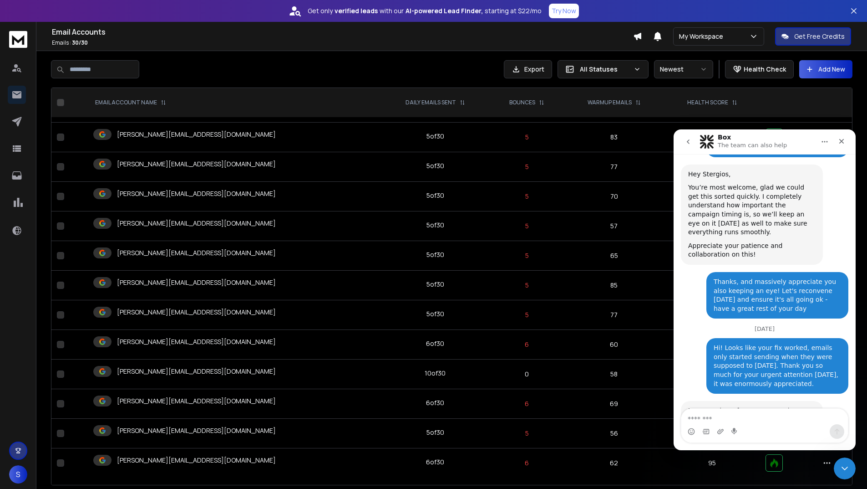
scroll to position [1333, 0]
click at [384, 59] on div "Export All Statuses Newest Health Check Add New EMAIL ACCOUNT NAME DAILY EMAILS…" at bounding box center [451, 272] width 831 height 443
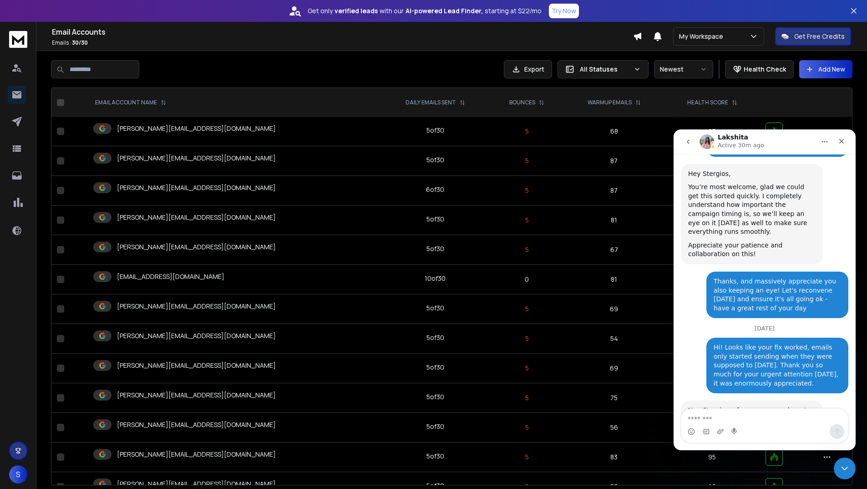
scroll to position [0, 0]
click at [17, 120] on icon at bounding box center [17, 122] width 10 height 10
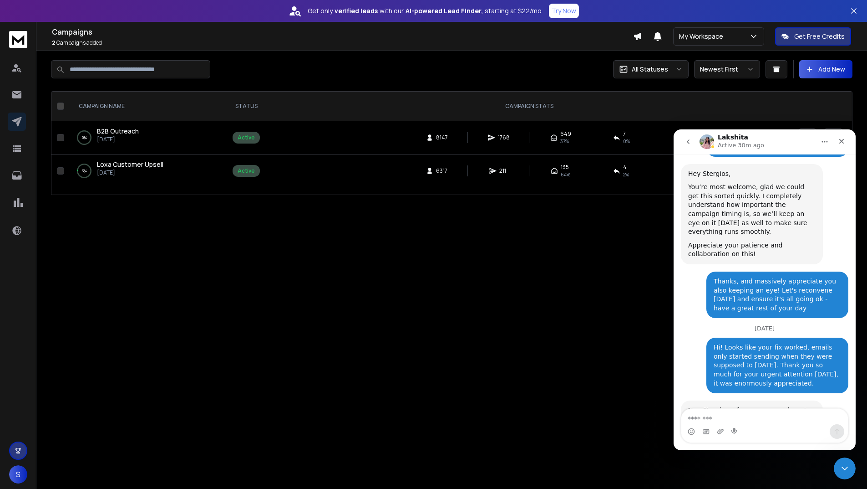
click at [307, 143] on div "8147 1768 649 37 % 7 0 %" at bounding box center [529, 137] width 517 height 15
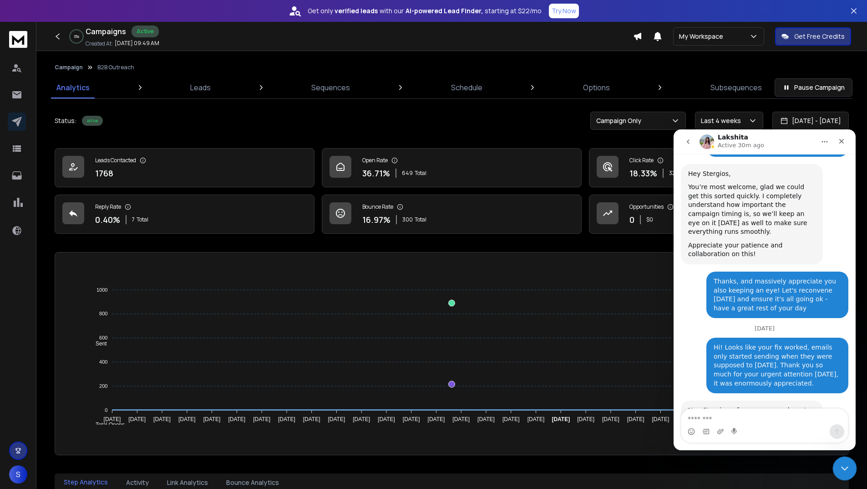
click at [839, 467] on icon "Close Intercom Messenger" at bounding box center [843, 466] width 11 height 11
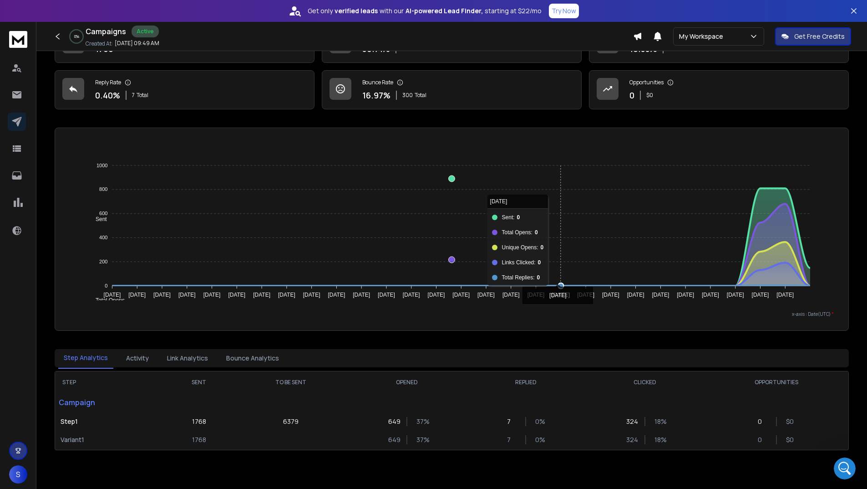
scroll to position [1333, 0]
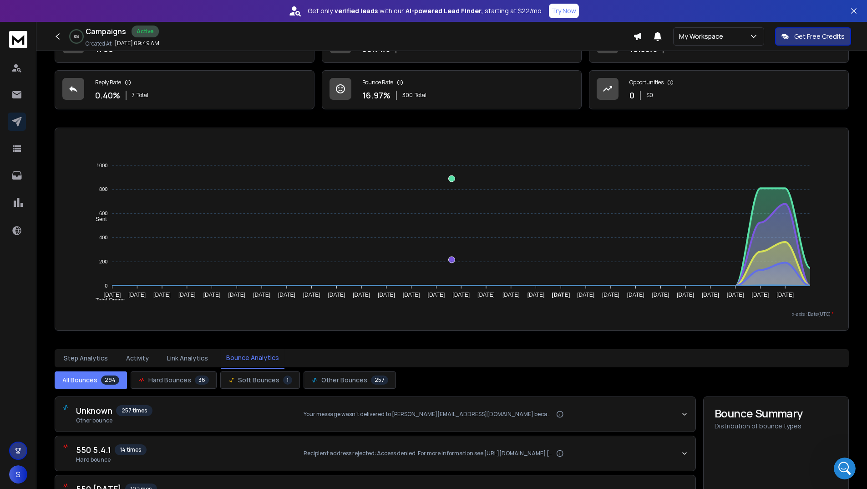
click at [242, 355] on button "Bounce Analytics" at bounding box center [253, 357] width 64 height 21
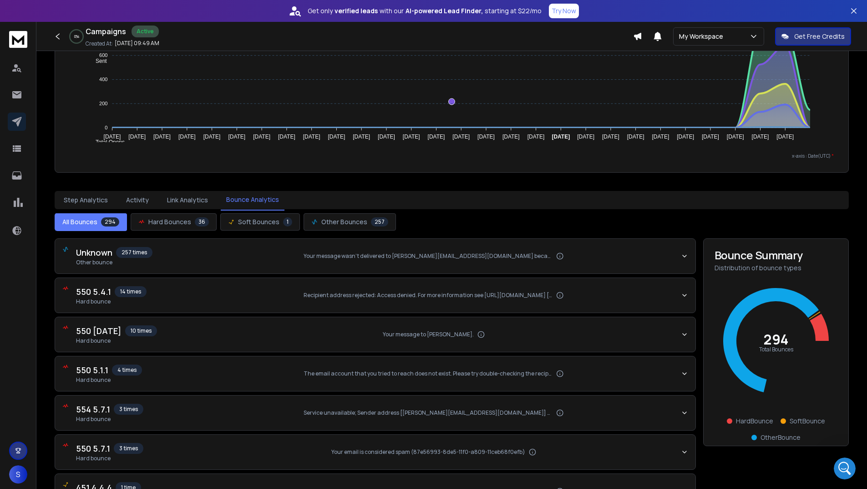
scroll to position [283, 0]
click at [685, 248] on button "Unknown 257 times Other bounce Your message wasn't delivered to [PERSON_NAME][E…" at bounding box center [375, 255] width 641 height 35
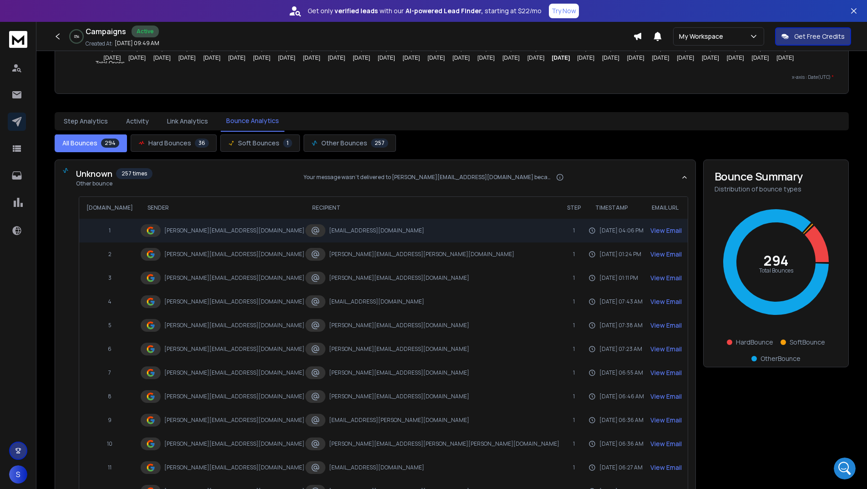
scroll to position [362, 0]
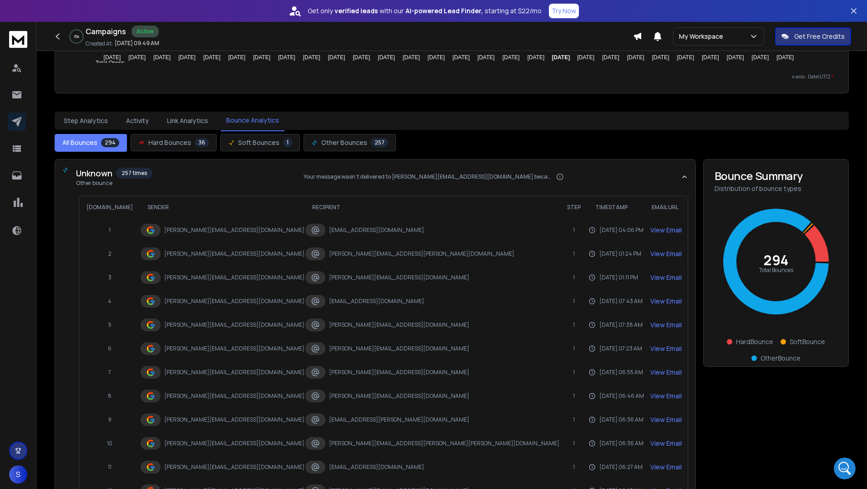
click at [181, 180] on div "Unknown 257 times Other bounce" at bounding box center [371, 177] width 619 height 20
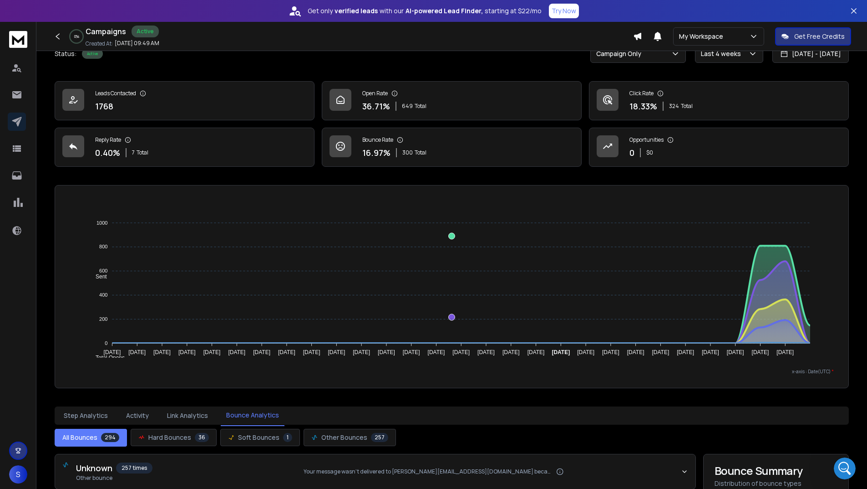
scroll to position [0, 0]
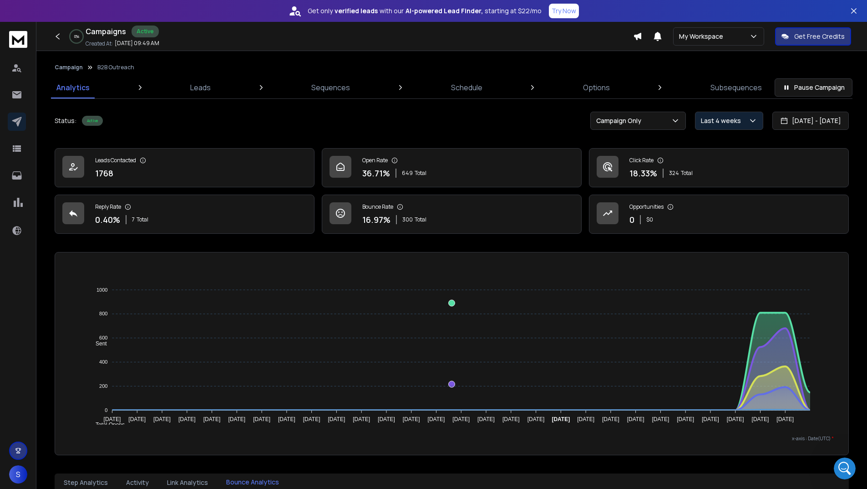
click at [701, 120] on p "Last 4 weeks" at bounding box center [723, 120] width 44 height 9
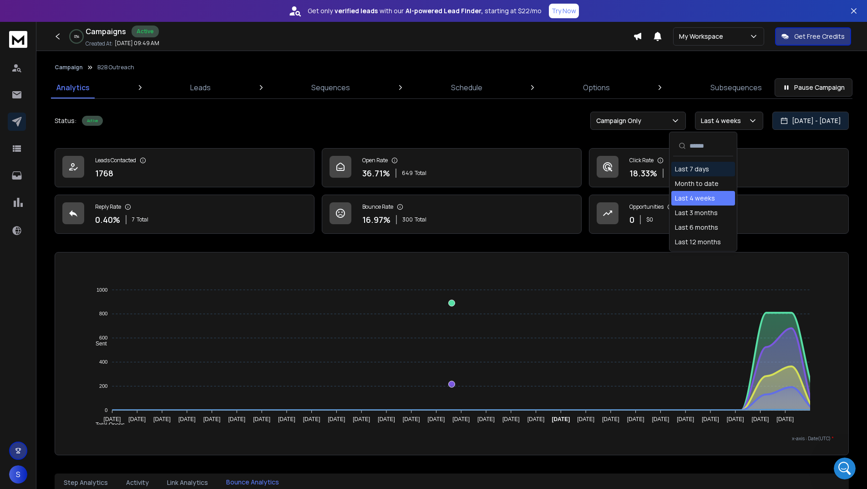
click at [787, 116] on button "[DATE] - [DATE]" at bounding box center [811, 121] width 76 height 18
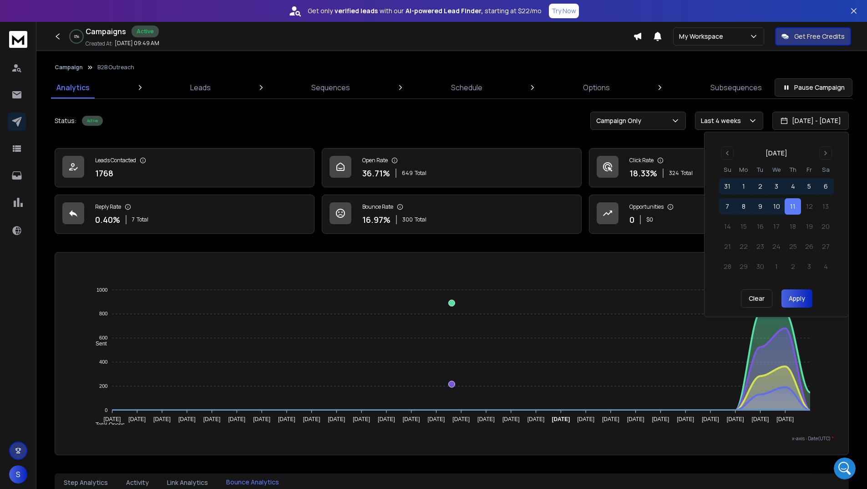
click at [797, 199] on button "11" at bounding box center [793, 206] width 16 height 16
click at [798, 305] on button "Apply" at bounding box center [797, 298] width 31 height 18
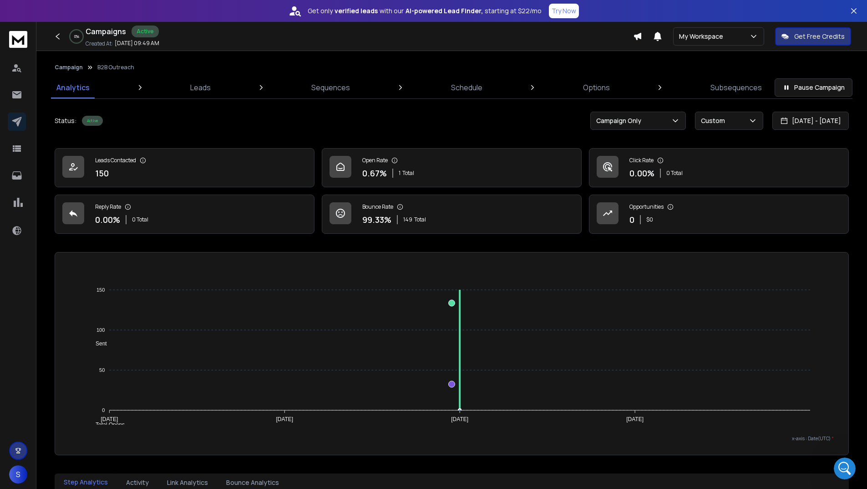
scroll to position [124, 0]
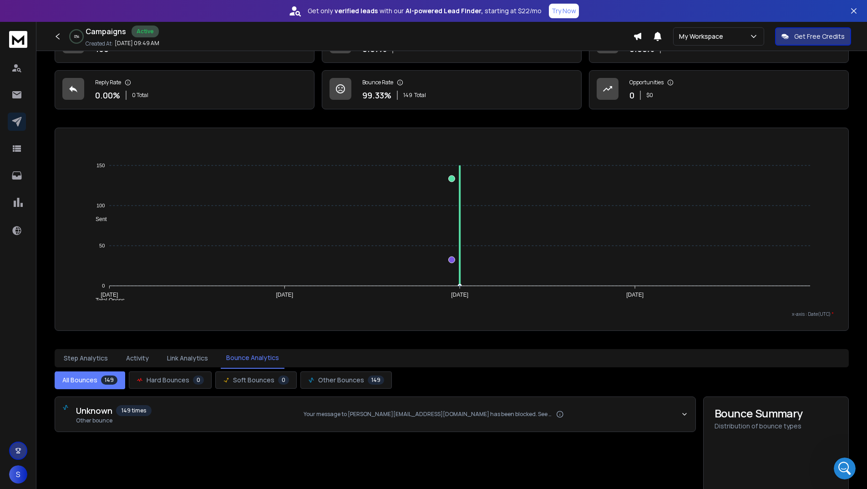
click at [249, 356] on button "Bounce Analytics" at bounding box center [253, 357] width 64 height 21
click at [633, 409] on div "Unknown 149 times Other bounce" at bounding box center [371, 414] width 619 height 20
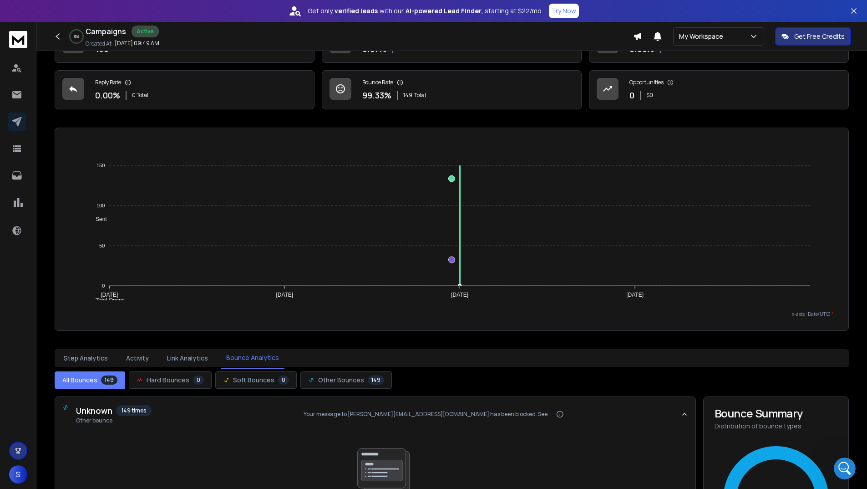
scroll to position [256, 0]
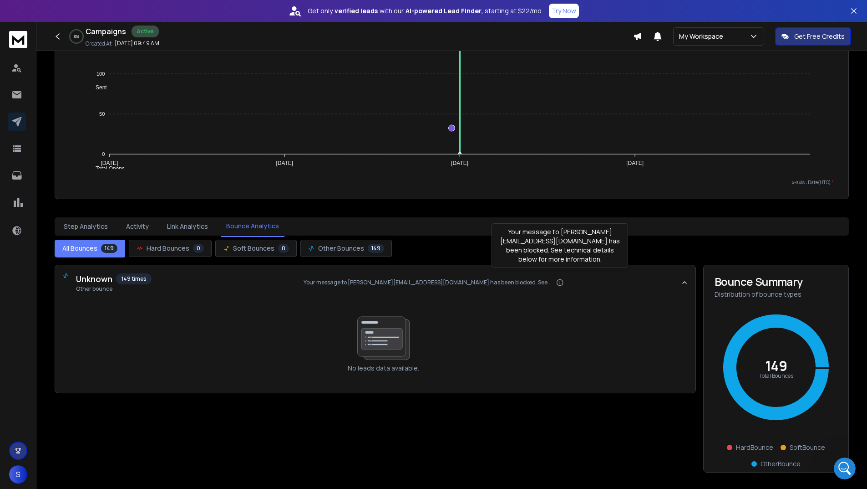
click at [558, 283] on icon "button" at bounding box center [559, 282] width 7 height 7
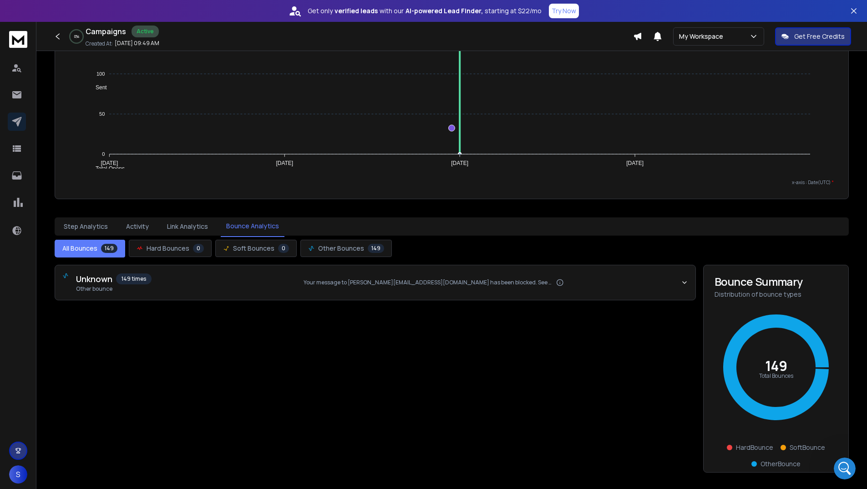
click at [558, 283] on icon "button" at bounding box center [559, 282] width 7 height 7
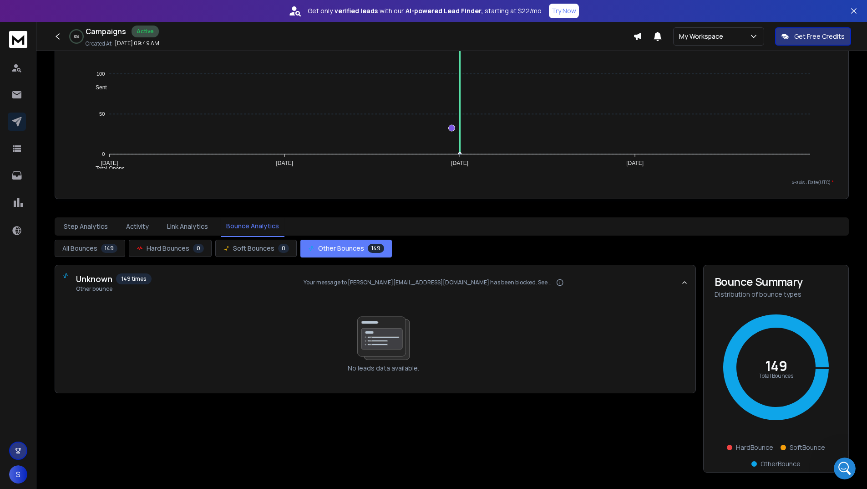
click at [336, 252] on span "Other Bounces" at bounding box center [341, 248] width 46 height 9
click at [560, 283] on icon "button" at bounding box center [559, 282] width 7 height 7
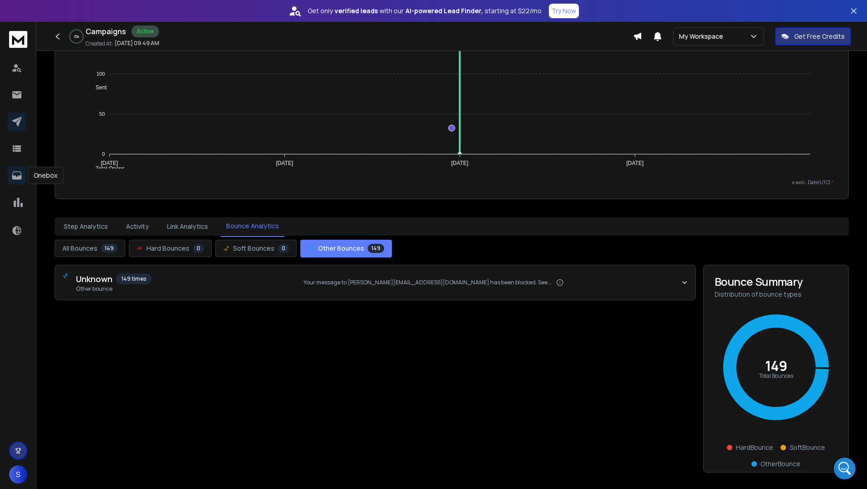
click at [17, 174] on icon at bounding box center [16, 175] width 11 height 11
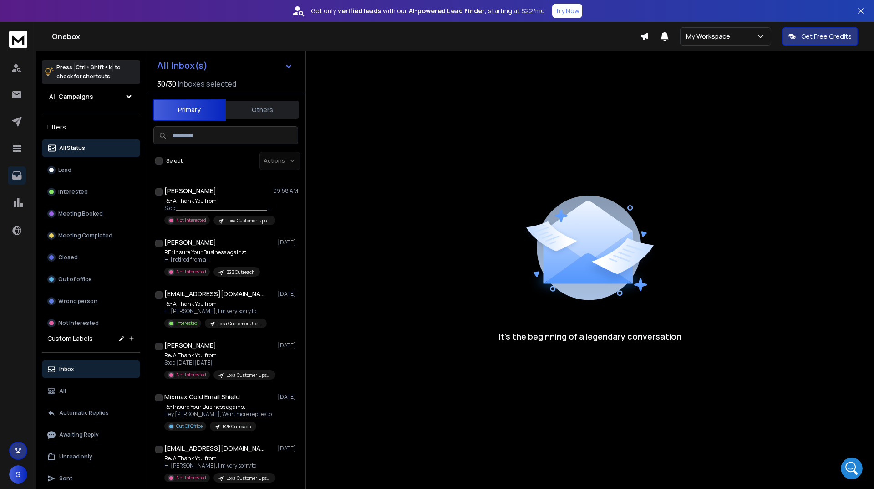
click at [270, 110] on button "Others" at bounding box center [262, 110] width 73 height 20
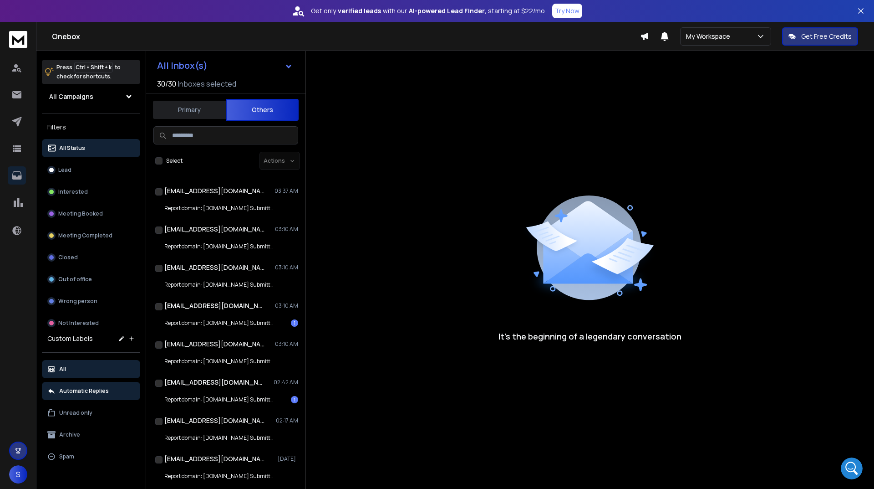
click at [78, 396] on button "Automatic Replies" at bounding box center [91, 391] width 98 height 18
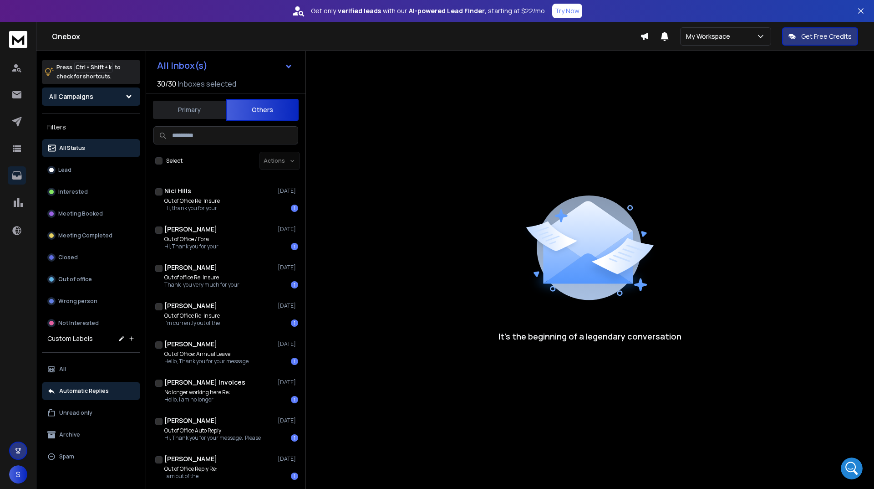
click at [115, 98] on button "All Campaigns" at bounding box center [91, 96] width 98 height 18
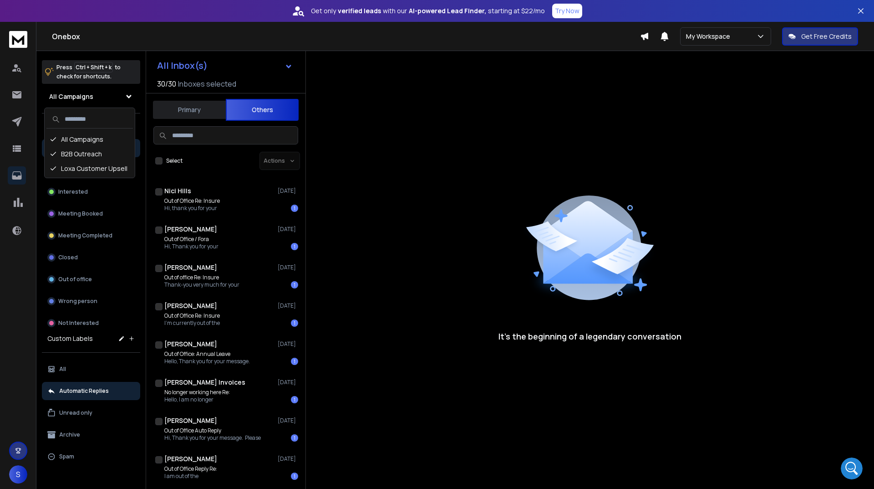
click at [197, 104] on button "Primary" at bounding box center [189, 110] width 73 height 20
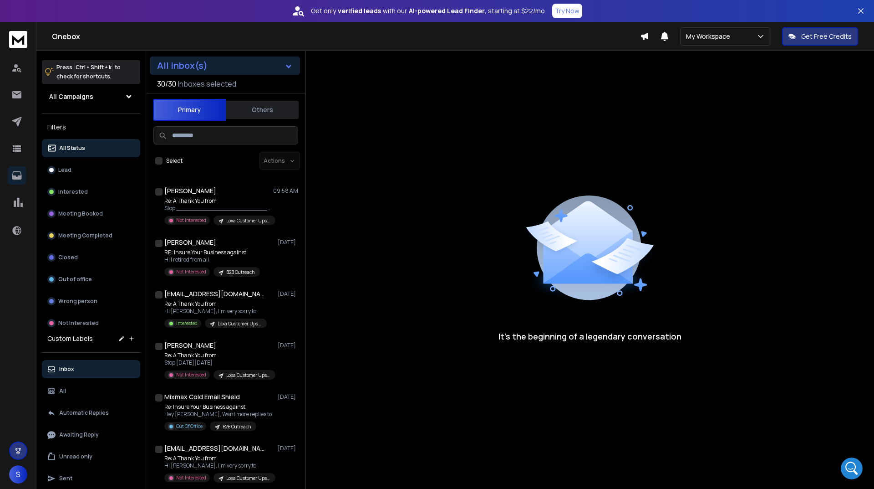
click at [289, 71] on button "All Inbox(s)" at bounding box center [225, 65] width 150 height 18
click at [361, 95] on div "It’s the beginning of a legendary conversation" at bounding box center [590, 258] width 568 height 415
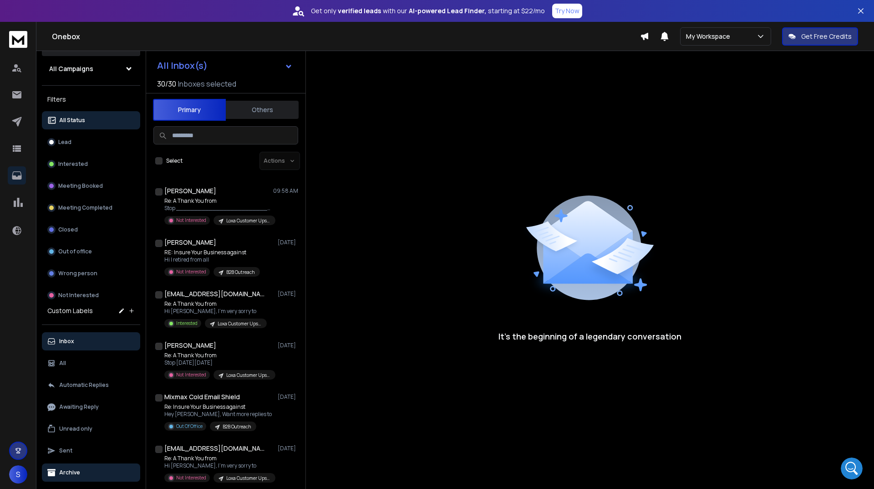
click at [68, 469] on p "Archive" at bounding box center [69, 472] width 21 height 7
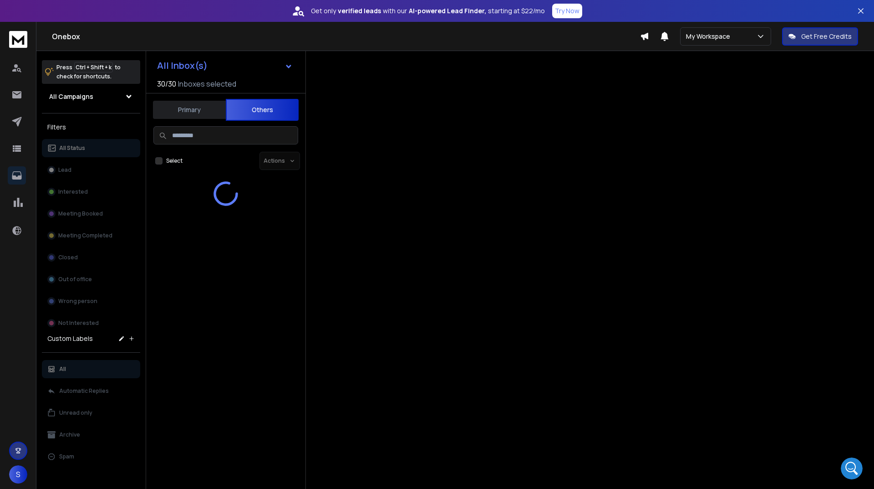
scroll to position [0, 0]
click at [263, 103] on button "Others" at bounding box center [262, 110] width 73 height 22
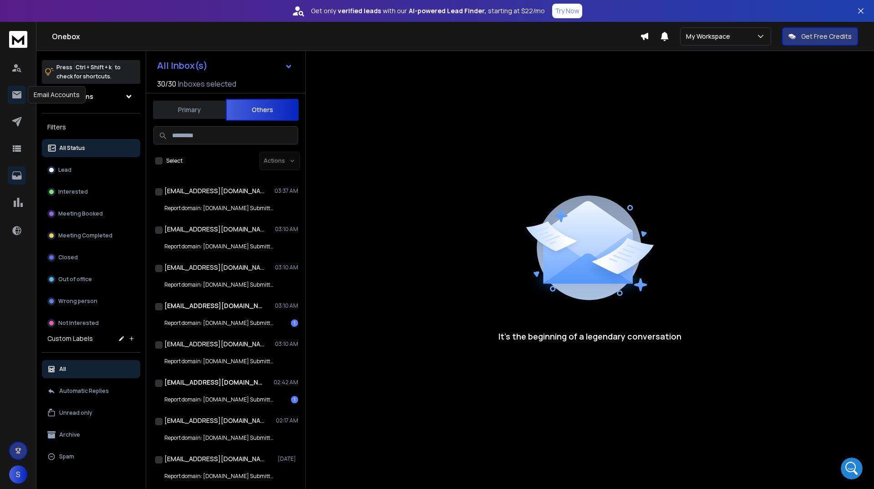
click at [14, 103] on link at bounding box center [17, 95] width 18 height 18
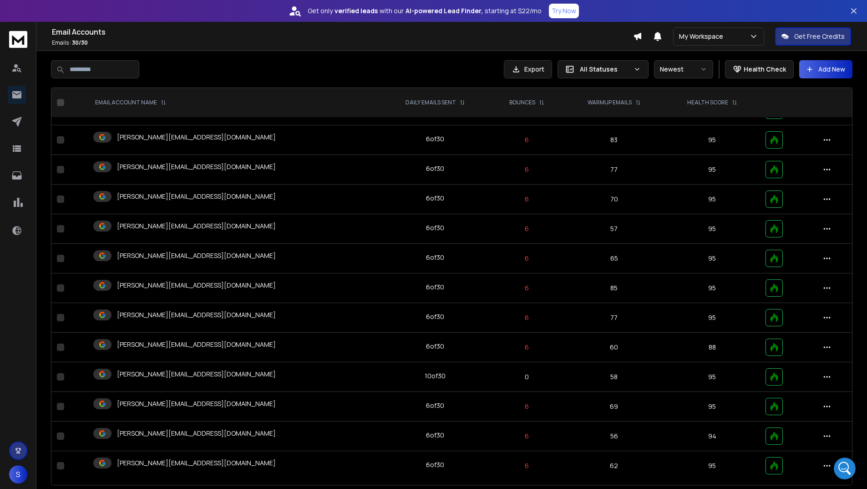
scroll to position [528, 0]
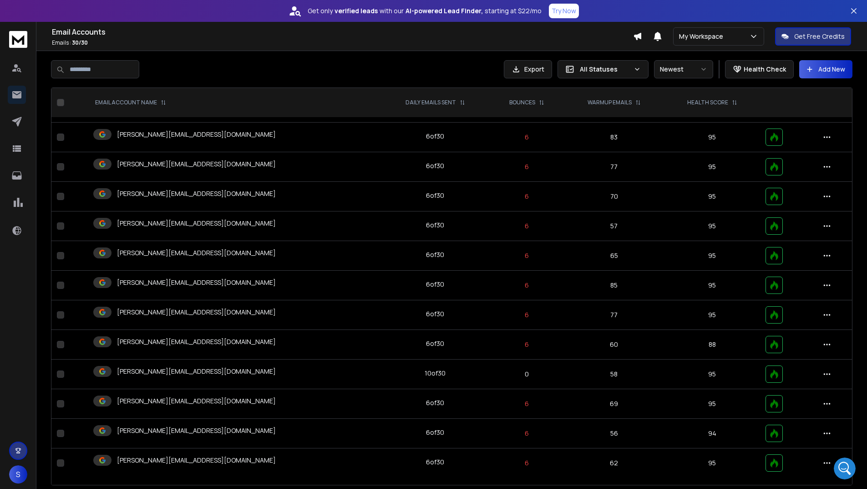
click at [17, 104] on div at bounding box center [18, 96] width 21 height 21
click at [15, 124] on icon at bounding box center [16, 121] width 11 height 11
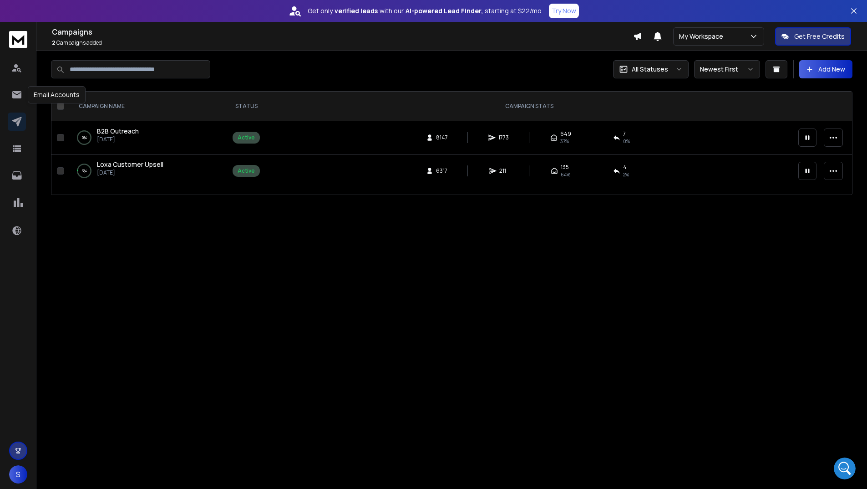
scroll to position [1368, 0]
click at [807, 174] on icon at bounding box center [808, 171] width 8 height 8
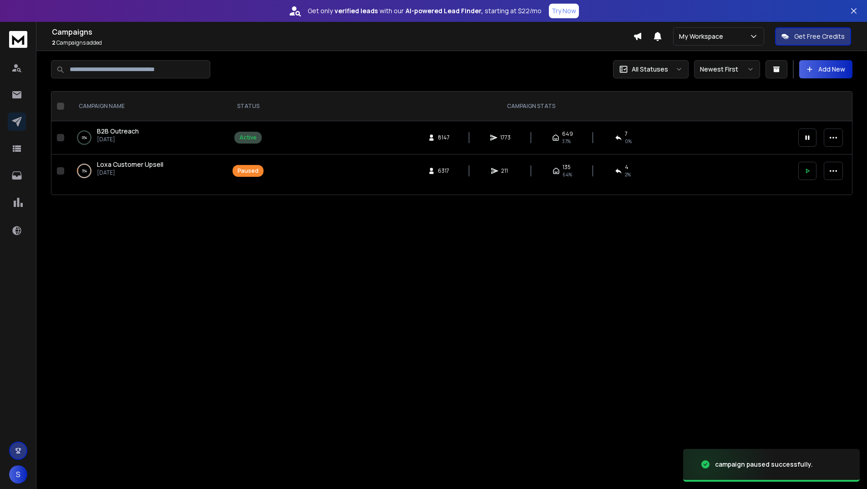
click at [805, 140] on icon at bounding box center [808, 137] width 8 height 8
click at [852, 462] on icon "Notifications (F8)" at bounding box center [850, 458] width 9 height 9
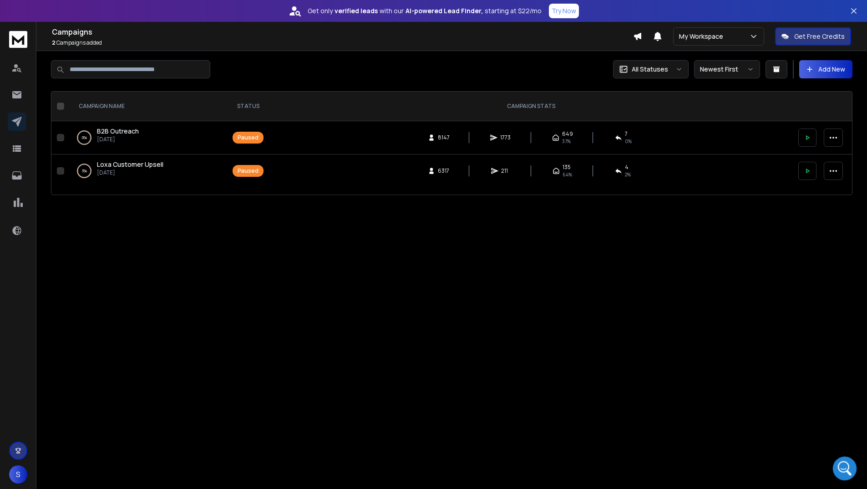
click at [839, 465] on icon "Open Intercom Messenger" at bounding box center [843, 466] width 15 height 15
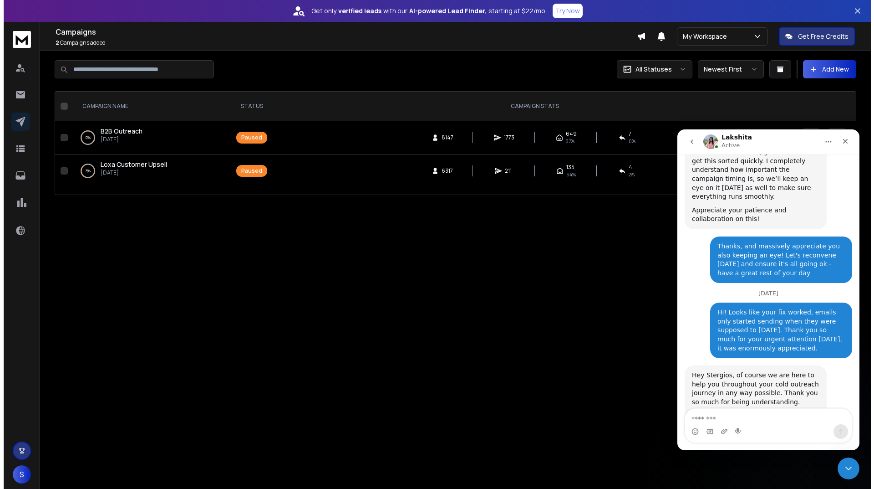
scroll to position [1333, 0]
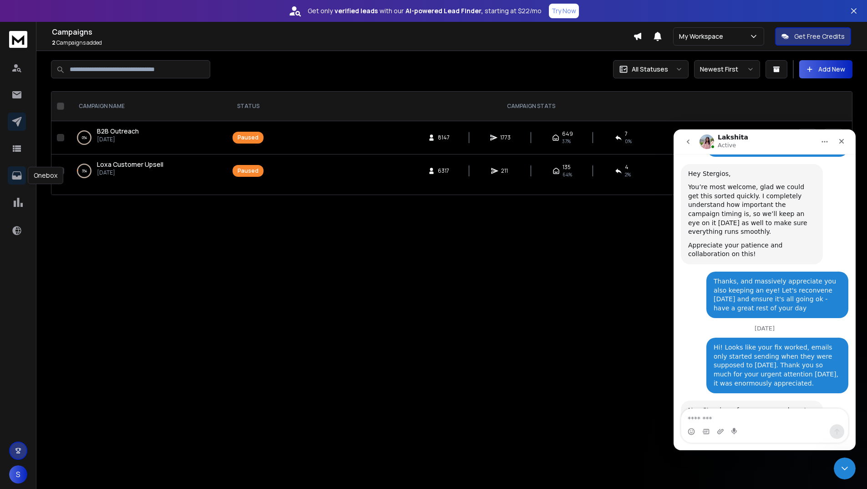
click at [15, 177] on icon at bounding box center [17, 175] width 10 height 8
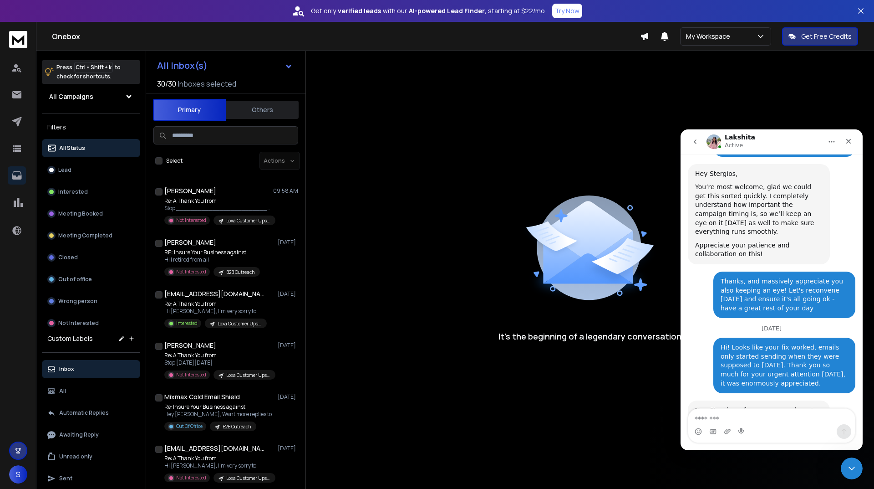
click at [255, 108] on button "Others" at bounding box center [262, 110] width 73 height 20
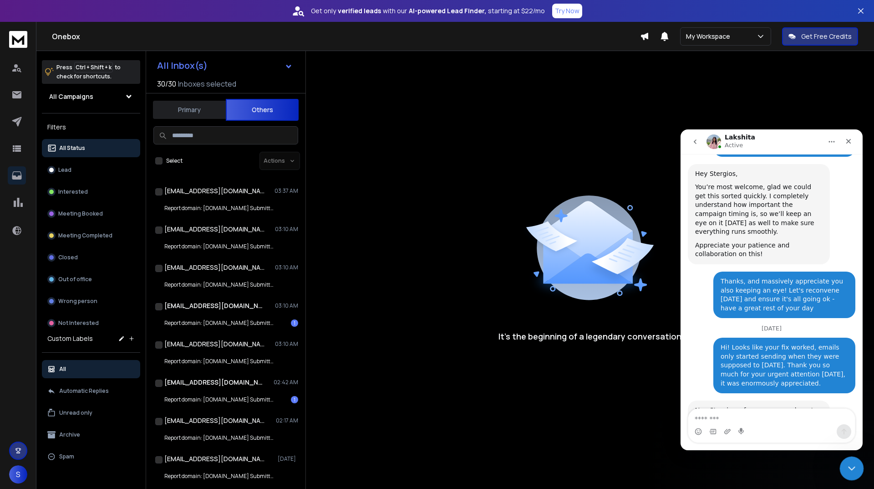
click at [851, 462] on icon "Close Intercom Messenger" at bounding box center [850, 466] width 11 height 11
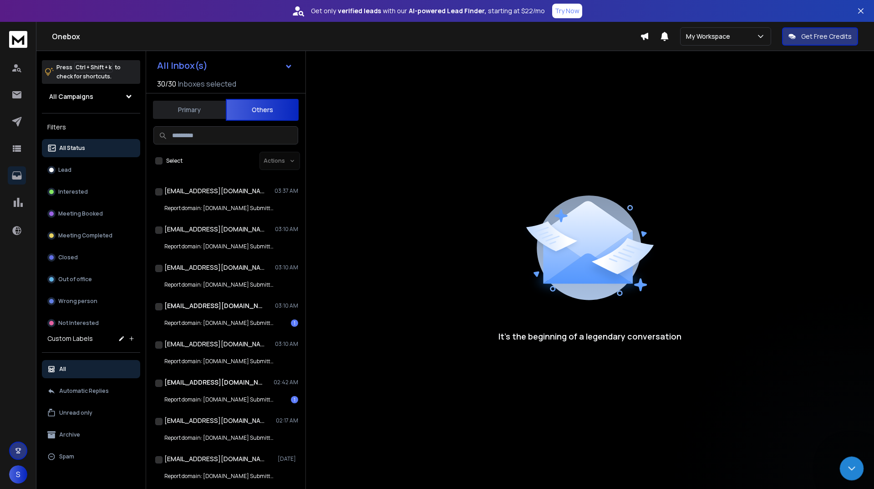
scroll to position [1368, 0]
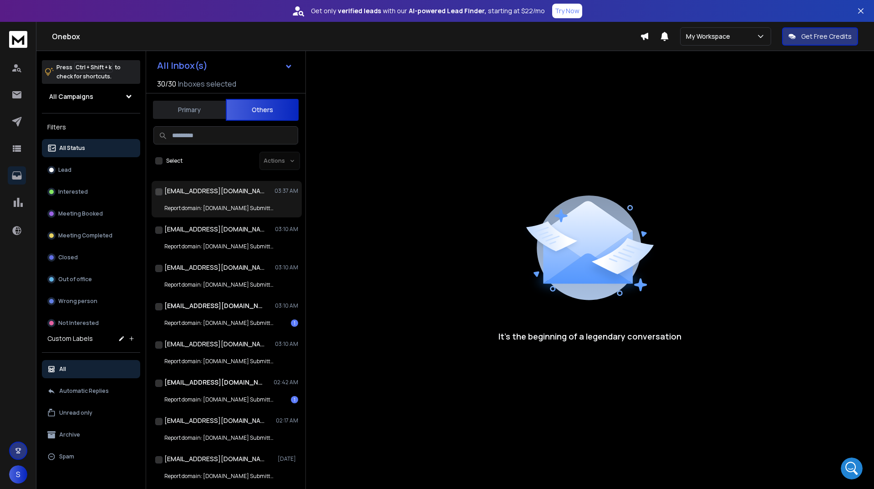
click at [206, 196] on div "[EMAIL_ADDRESS][DOMAIN_NAME] 03:37 AM Report domain: [DOMAIN_NAME] Submitter: […" at bounding box center [231, 198] width 134 height 25
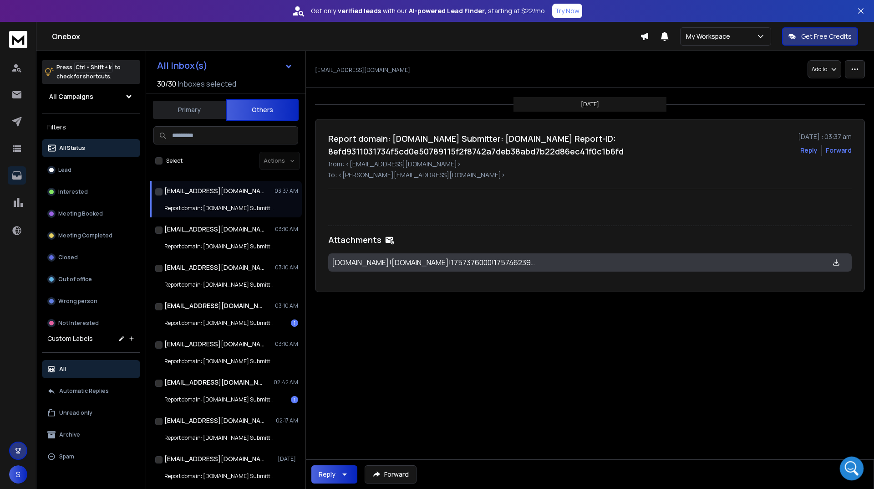
scroll to position [1361, 0]
click at [843, 461] on div "Open Intercom Messenger" at bounding box center [851, 467] width 30 height 30
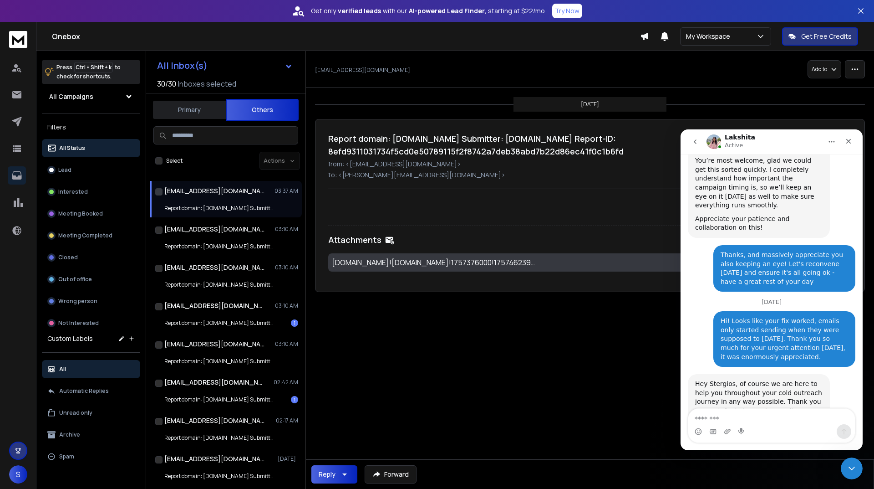
scroll to position [1361, 0]
click at [857, 464] on div "Close Intercom Messenger" at bounding box center [851, 467] width 22 height 22
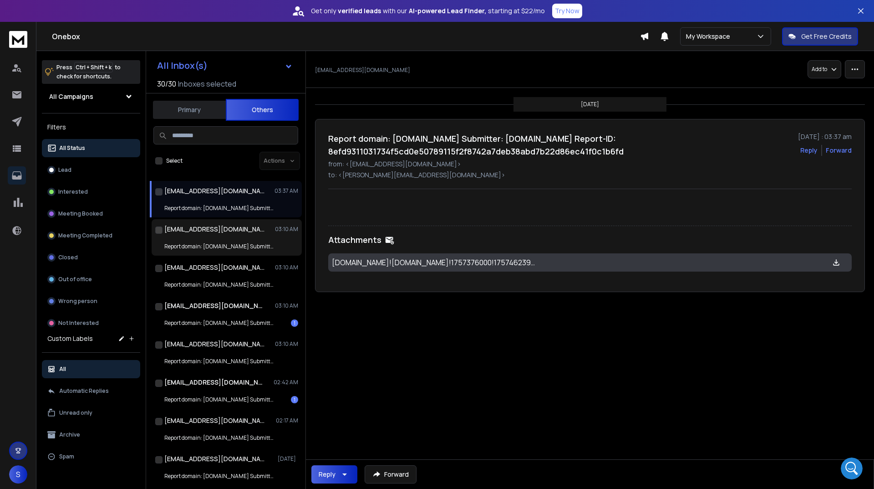
click at [227, 237] on div "Report domain: [DOMAIN_NAME] Submitter: [DOMAIN_NAME]" at bounding box center [231, 242] width 134 height 15
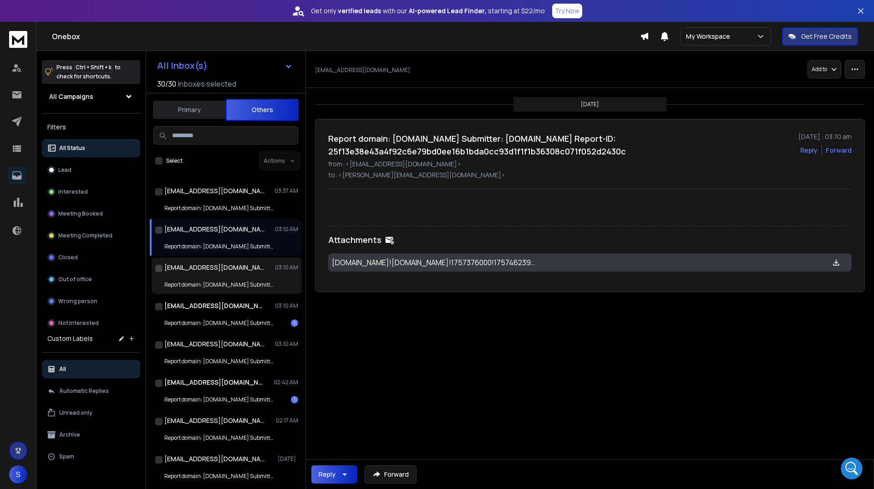
click at [240, 278] on div "Report domain: [DOMAIN_NAME] Submitter: [DOMAIN_NAME]" at bounding box center [231, 281] width 134 height 15
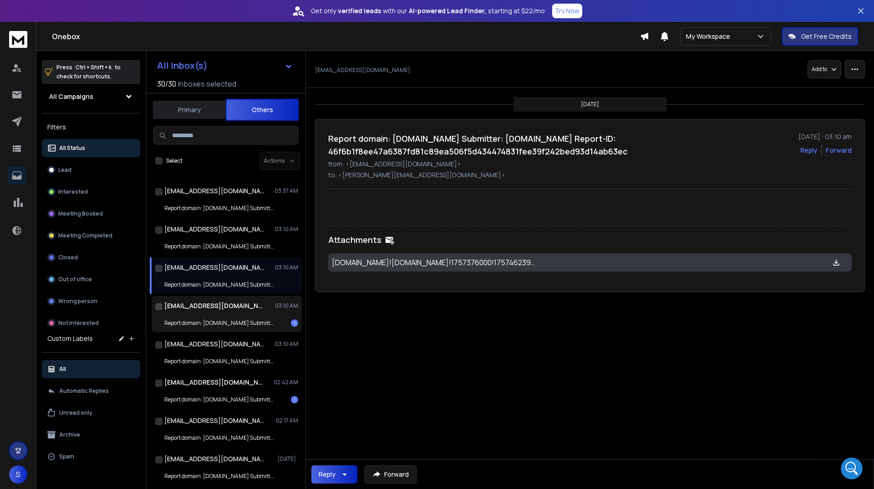
click at [235, 303] on h1 "[EMAIL_ADDRESS][DOMAIN_NAME]" at bounding box center [214, 305] width 100 height 9
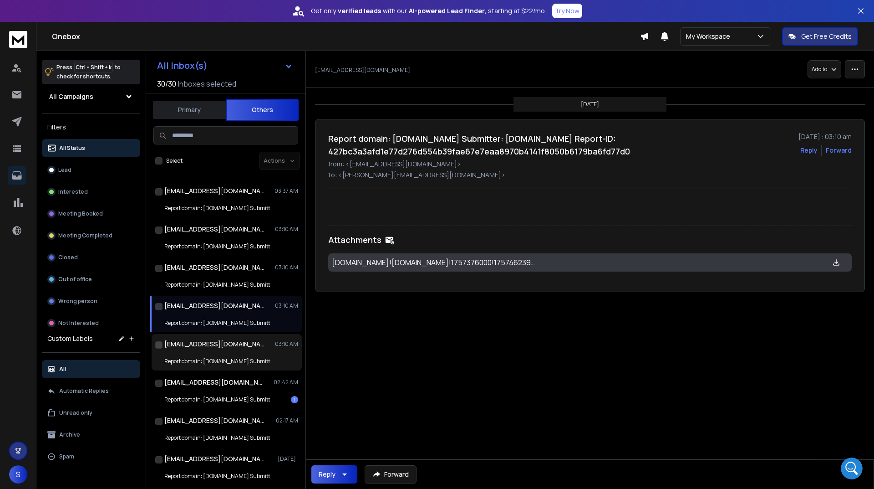
click at [235, 350] on div "[EMAIL_ADDRESS][DOMAIN_NAME] 03:10 AM Report domain: [DOMAIN_NAME] Submitter: […" at bounding box center [231, 351] width 134 height 25
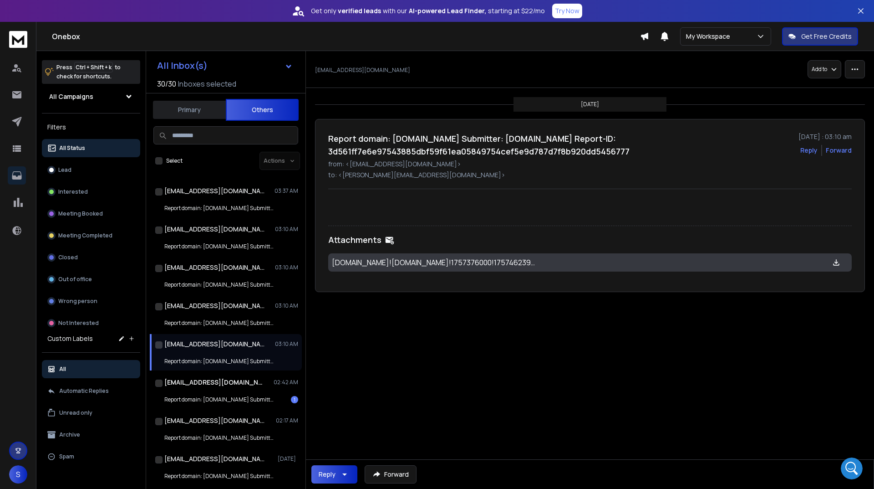
click at [401, 260] on div "[DOMAIN_NAME]![DOMAIN_NAME]!1757376000!1757462399!3d561ff7e6e97543885dbf59f61ea…" at bounding box center [434, 262] width 205 height 11
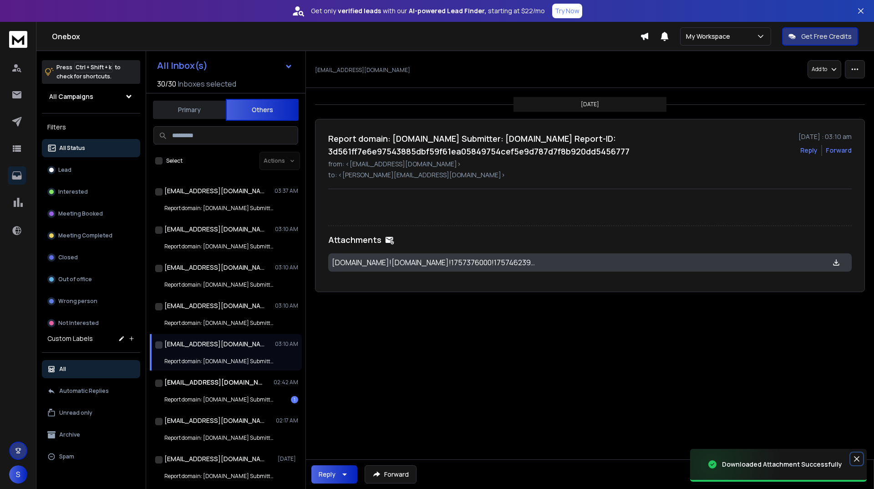
click at [855, 458] on icon "Notifications (F8)" at bounding box center [856, 458] width 9 height 9
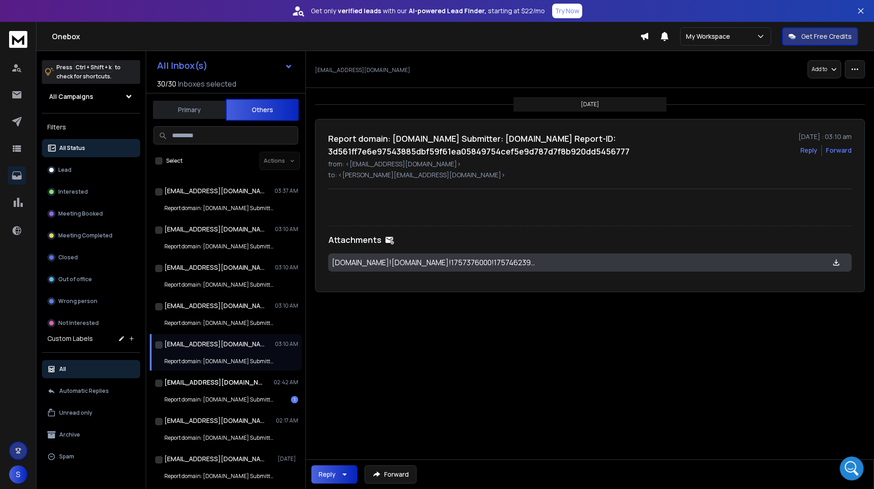
click at [847, 467] on icon "Open Intercom Messenger" at bounding box center [850, 466] width 15 height 15
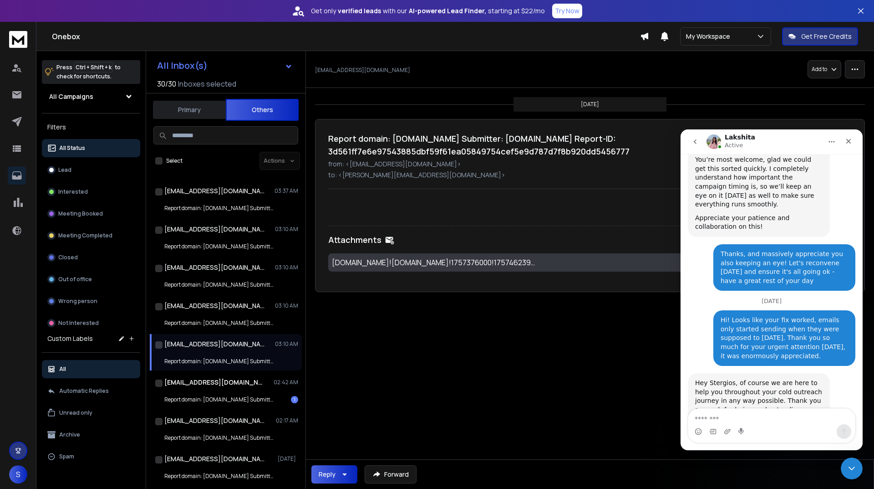
click at [14, 82] on div at bounding box center [18, 151] width 21 height 184
click at [14, 92] on icon at bounding box center [16, 94] width 9 height 7
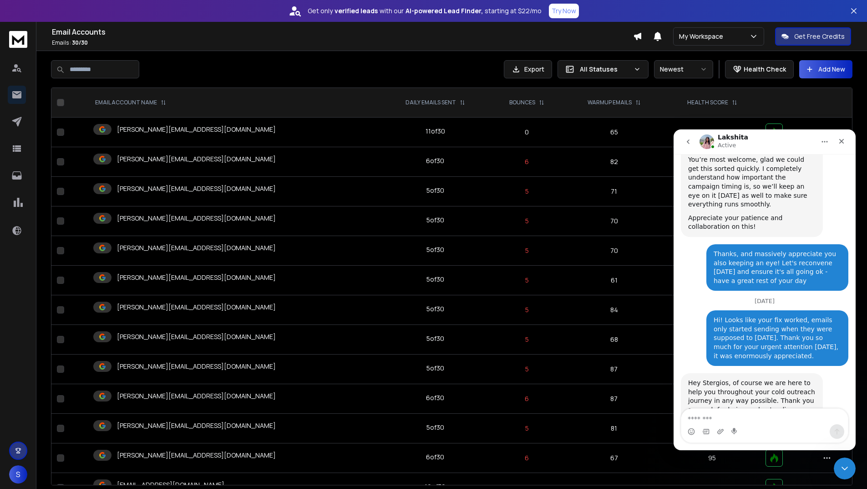
click at [247, 161] on div "[PERSON_NAME][EMAIL_ADDRESS][DOMAIN_NAME]" at bounding box center [233, 158] width 281 height 11
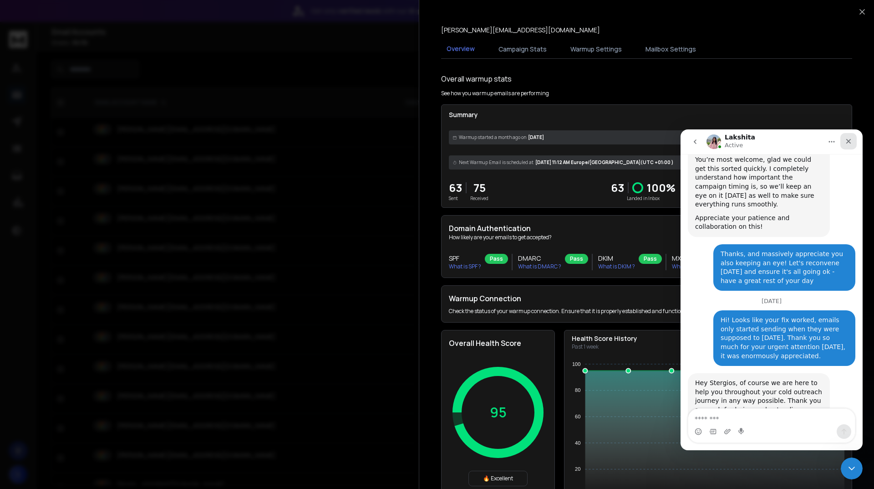
click at [851, 142] on icon "Close" at bounding box center [848, 141] width 7 height 7
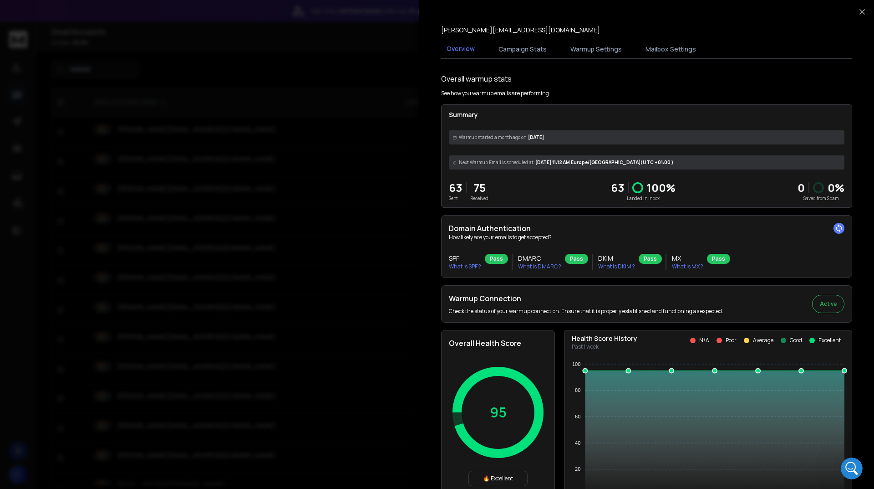
click at [520, 46] on button "Campaign Stats" at bounding box center [522, 49] width 59 height 20
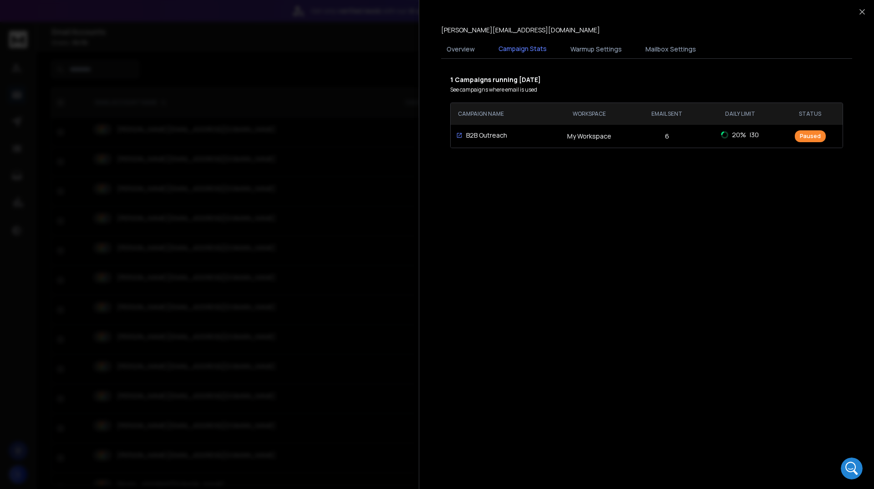
click at [602, 46] on button "Warmup Settings" at bounding box center [596, 49] width 62 height 20
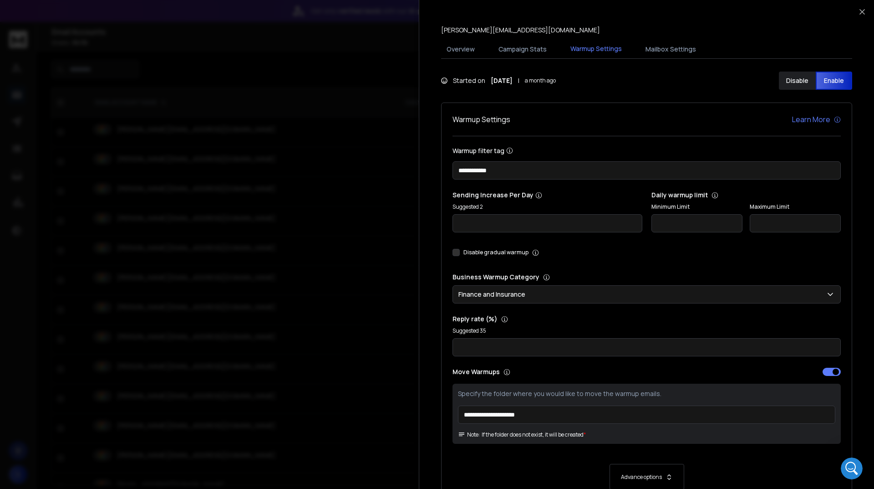
click at [663, 46] on button "Mailbox Settings" at bounding box center [670, 49] width 61 height 20
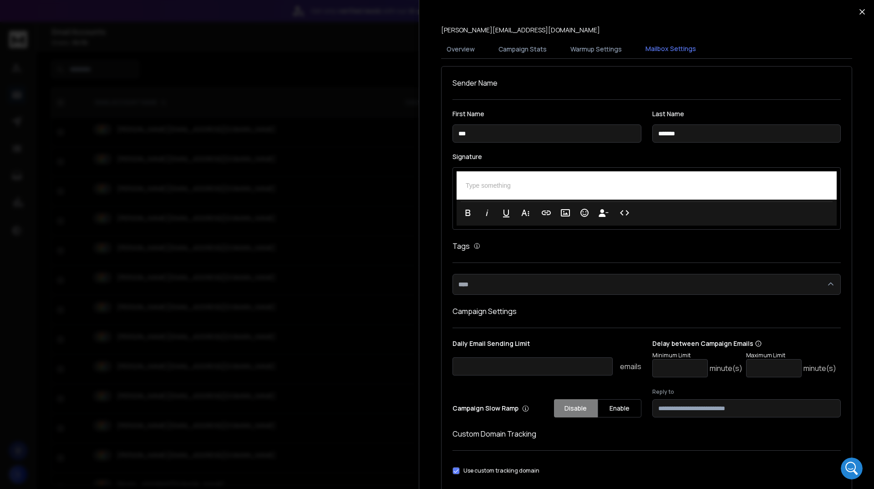
click at [861, 10] on icon "button" at bounding box center [862, 12] width 5 height 5
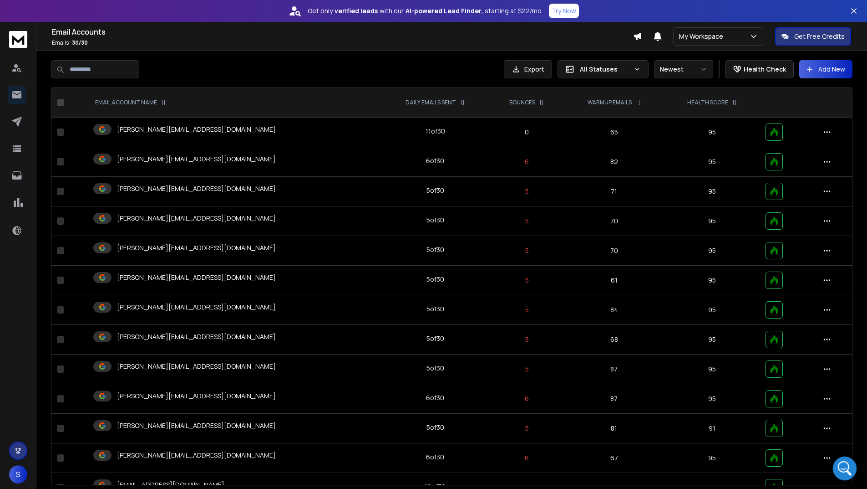
click at [844, 465] on icon "Open Intercom Messenger" at bounding box center [844, 466] width 6 height 7
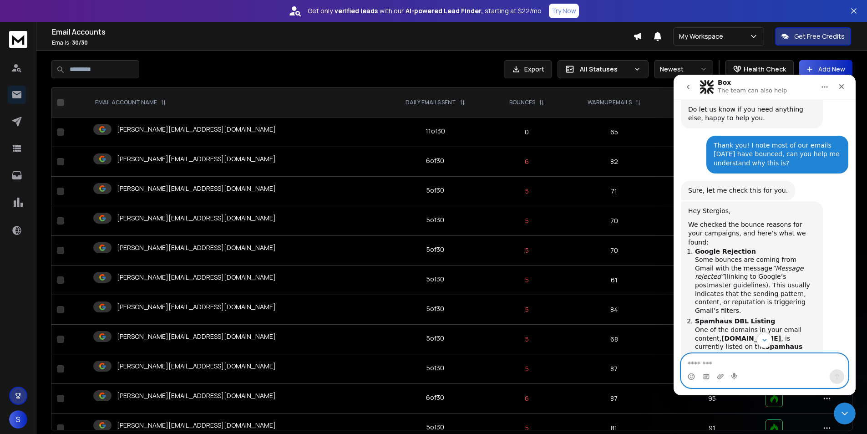
scroll to position [1624, 0]
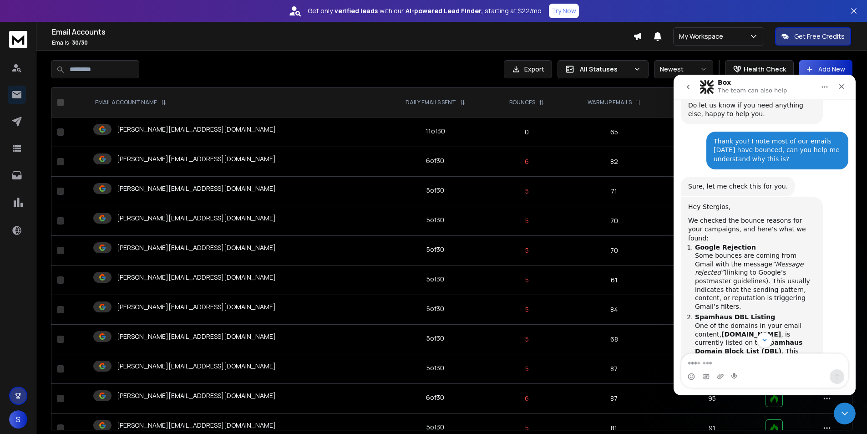
drag, startPoint x: 703, startPoint y: 175, endPoint x: 705, endPoint y: 201, distance: 25.6
click at [705, 313] on li "Spamhaus DBL Listing One of the domains in your email content, [DOMAIN_NAME] , …" at bounding box center [755, 355] width 121 height 85
click at [723, 313] on li "Spamhaus DBL Listing One of the domains in your email content, [DOMAIN_NAME] , …" at bounding box center [755, 355] width 121 height 85
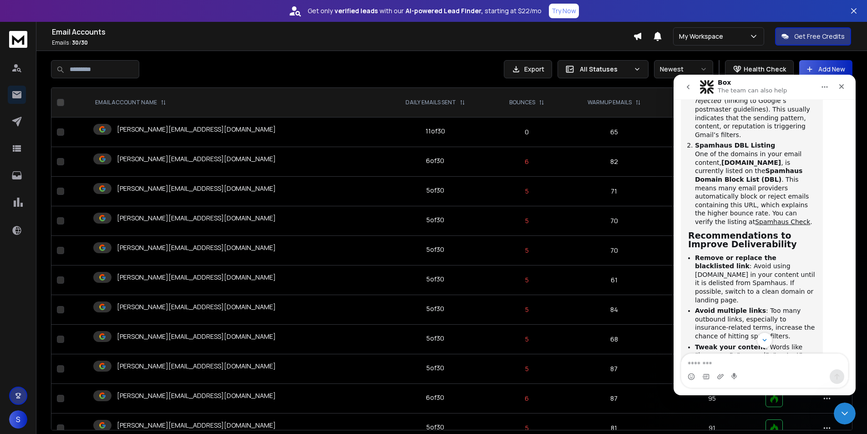
scroll to position [1821, 0]
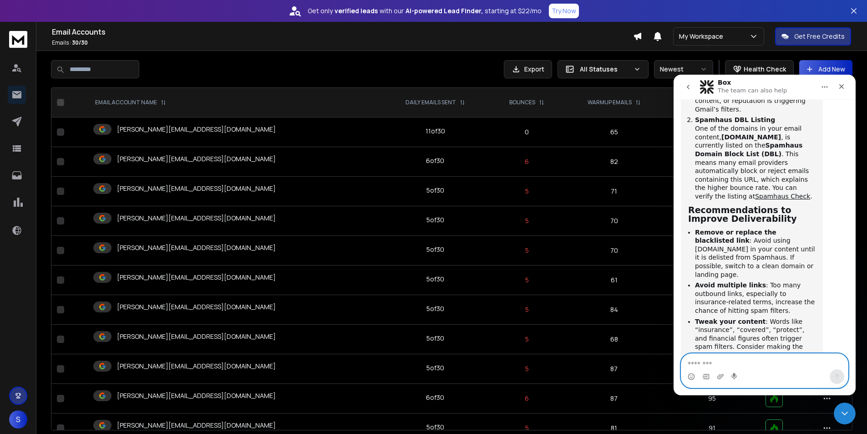
click at [744, 369] on textarea "Message…" at bounding box center [765, 361] width 167 height 15
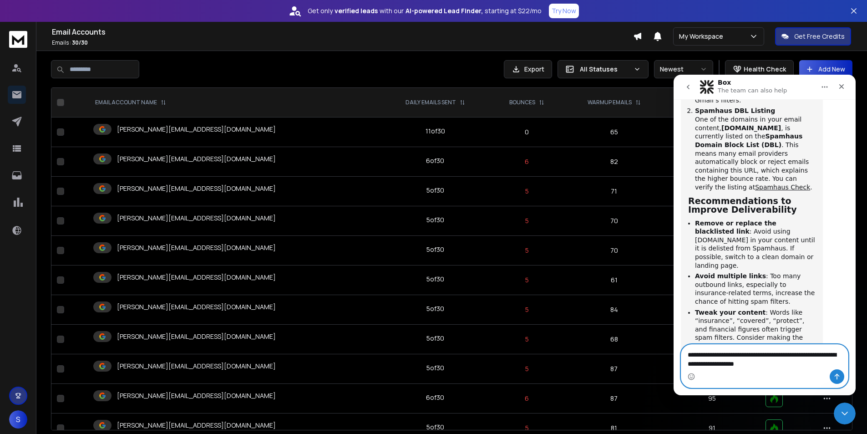
type textarea "**********"
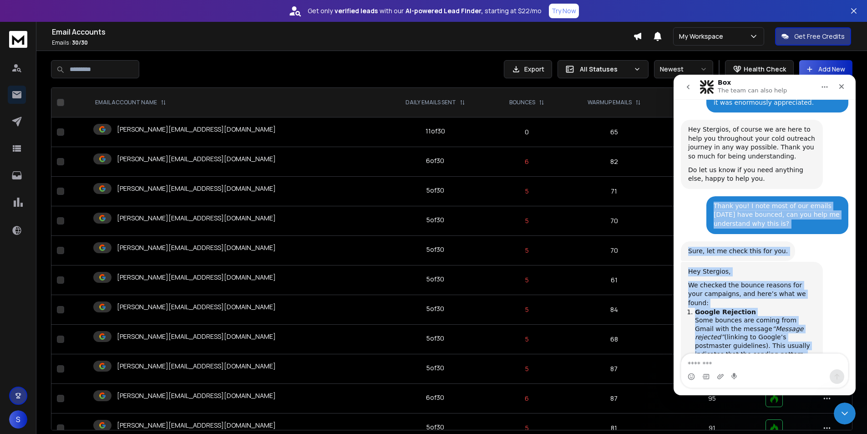
scroll to position [1552, 0]
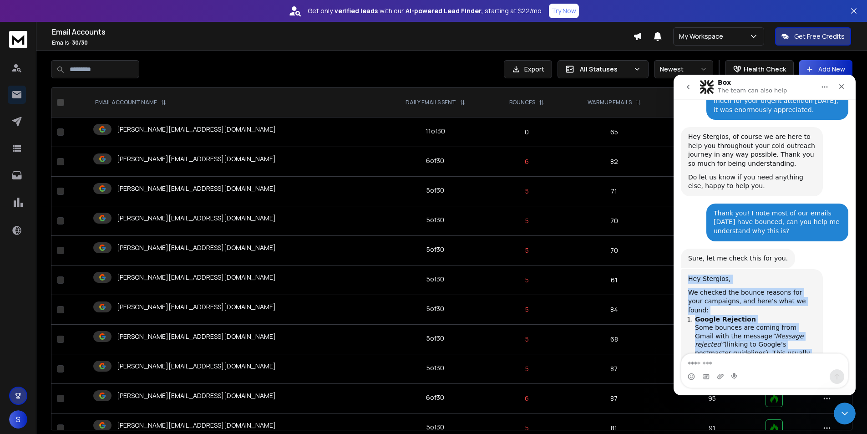
drag, startPoint x: 785, startPoint y: 294, endPoint x: 690, endPoint y: 151, distance: 171.4
click at [695, 288] on div "We checked the bounce reasons for your campaigns, and here’s what we found:" at bounding box center [751, 301] width 127 height 27
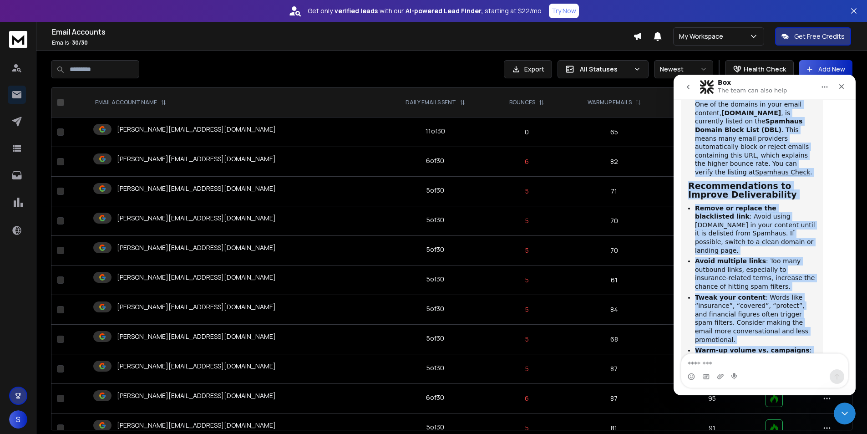
scroll to position [1857, 0]
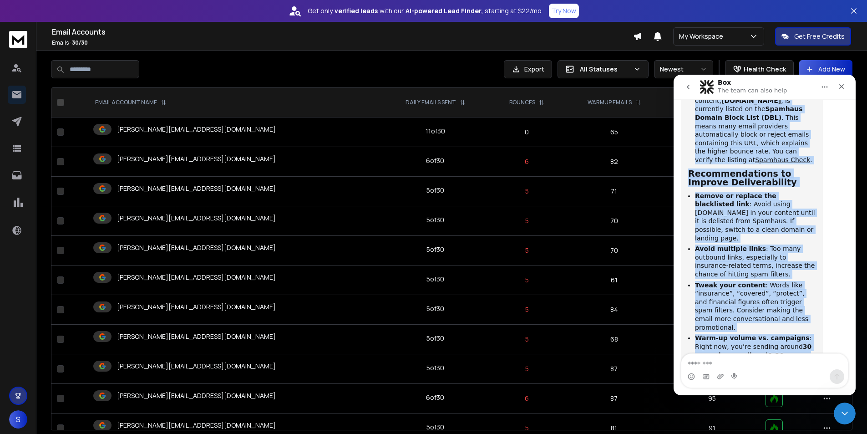
drag, startPoint x: 690, startPoint y: 167, endPoint x: 780, endPoint y: 292, distance: 153.8
click at [780, 292] on div "Hey Stergios, We checked the bounce reasons for your campaigns, and here’s what…" at bounding box center [751, 227] width 127 height 517
copy div "Lo ipsumdo sit ametco adipisc eli sedd eiusmodte, inc utla’e dolo ma aliqu: Eni…"
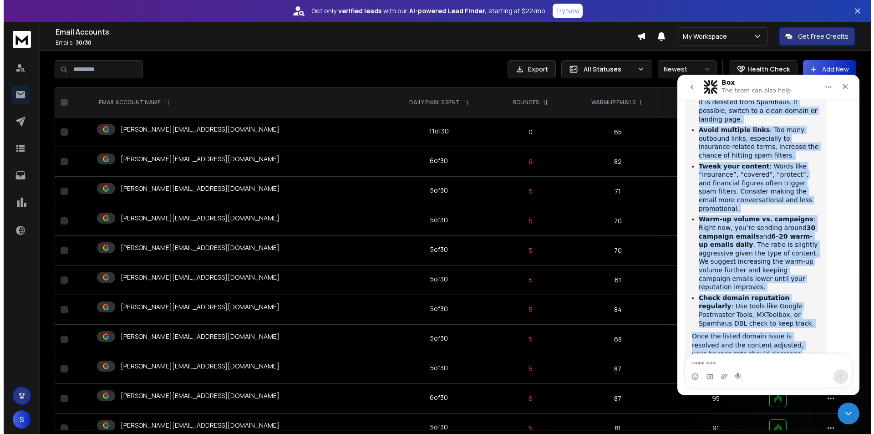
scroll to position [1994, 0]
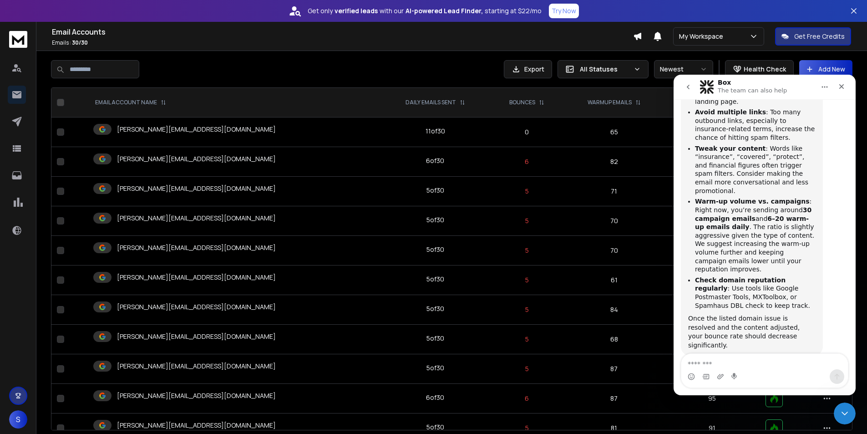
click at [723, 377] on div "That makes sense, thank you [PERSON_NAME] - we will review this and take learni…" at bounding box center [777, 390] width 127 height 27
click at [16, 420] on span "S" at bounding box center [18, 419] width 18 height 18
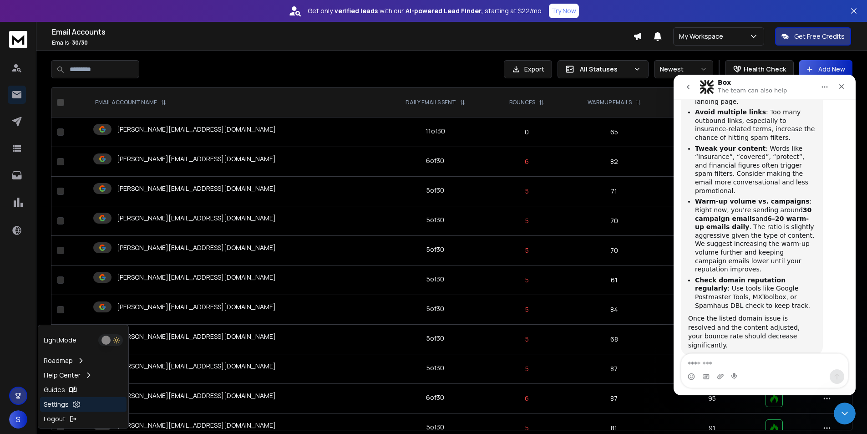
click at [70, 399] on div "Settings" at bounding box center [83, 404] width 87 height 15
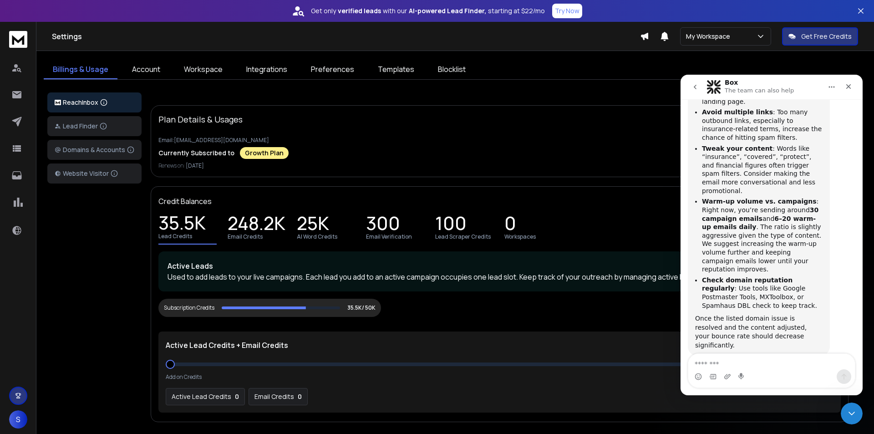
click at [143, 70] on link "Account" at bounding box center [146, 69] width 46 height 19
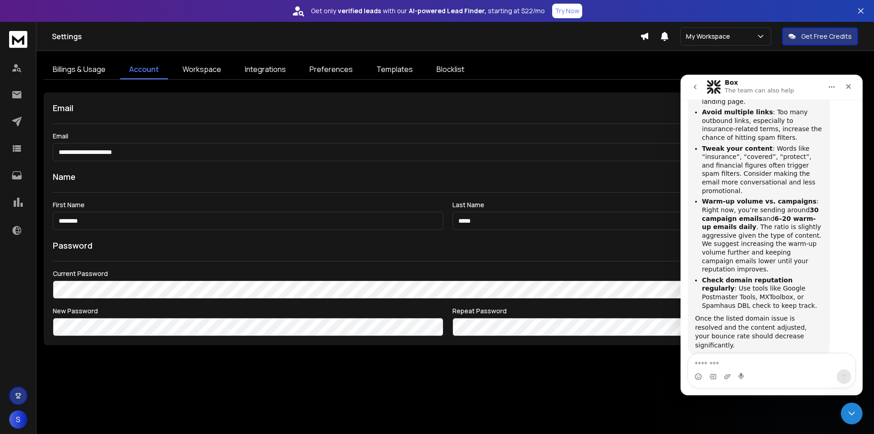
click at [82, 74] on link "Billings & Usage" at bounding box center [79, 69] width 71 height 19
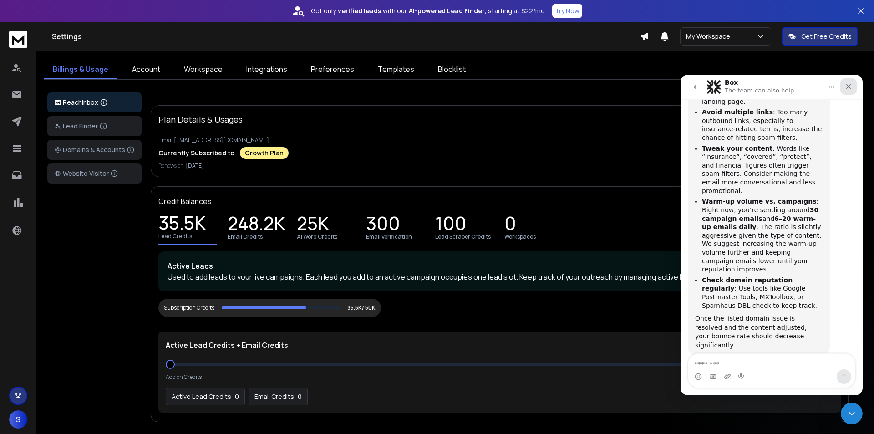
click at [846, 89] on icon "Close" at bounding box center [848, 86] width 7 height 7
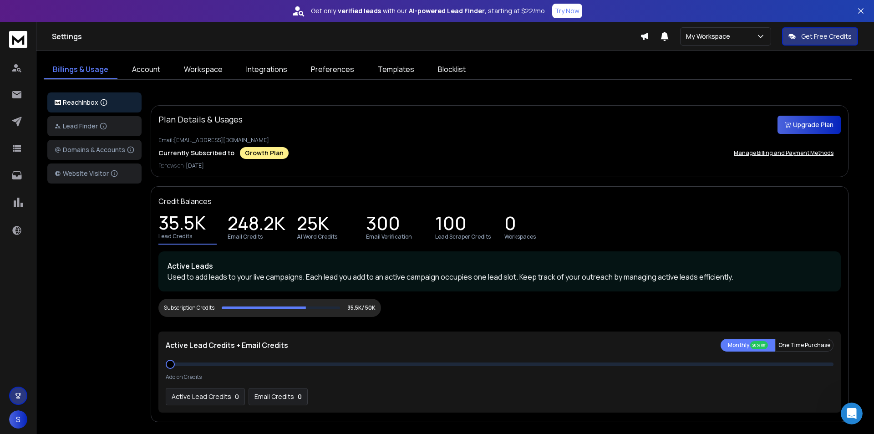
click at [788, 153] on p "Manage Billing and Payment Methods" at bounding box center [784, 152] width 100 height 7
